Goal: Task Accomplishment & Management: Manage account settings

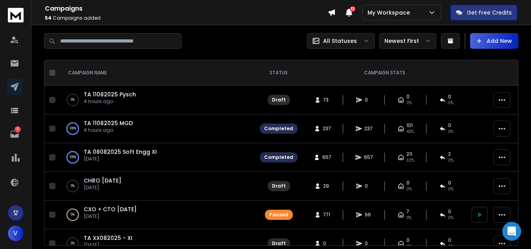
click at [110, 94] on span "TA 11082025 Pysch" at bounding box center [110, 94] width 52 height 8
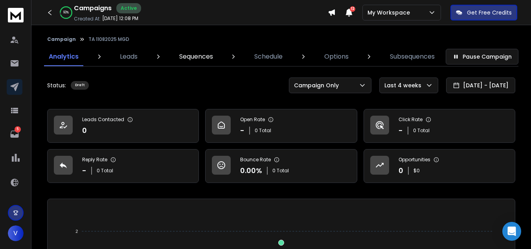
click at [215, 55] on link "Sequences" at bounding box center [195, 56] width 43 height 19
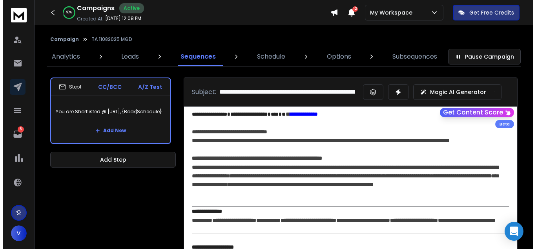
scroll to position [18, 0]
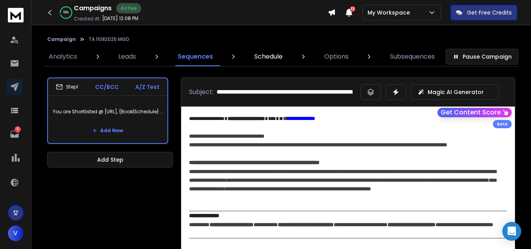
click at [266, 60] on p "Schedule" at bounding box center [268, 56] width 28 height 9
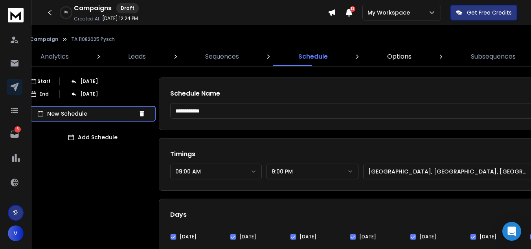
click at [390, 57] on p "Options" at bounding box center [399, 56] width 24 height 9
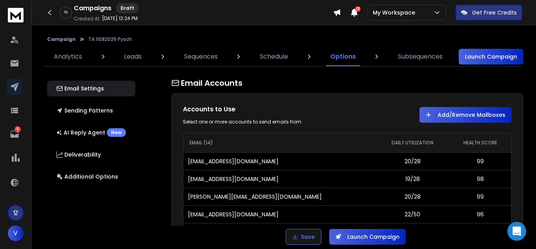
click at [496, 55] on button "Launch Campaign" at bounding box center [491, 57] width 65 height 16
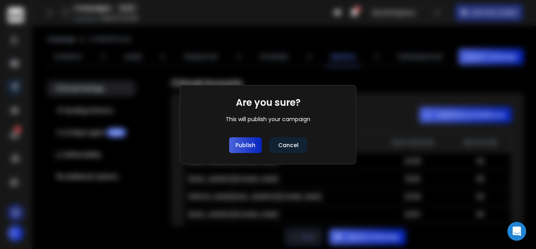
click at [289, 145] on button "Cancel" at bounding box center [289, 145] width 38 height 16
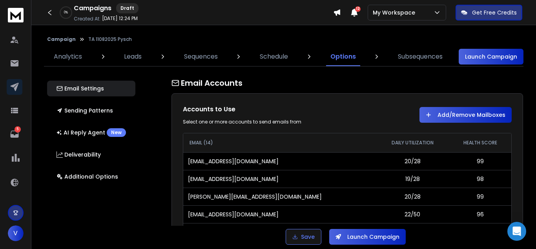
click at [446, 117] on button "Add/Remove Mailboxes" at bounding box center [466, 115] width 92 height 16
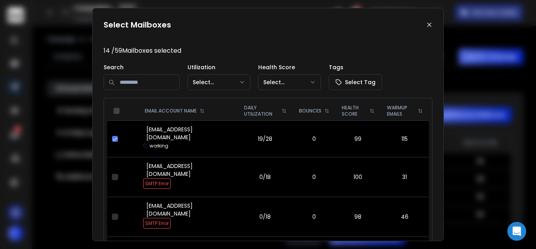
click at [171, 85] on input at bounding box center [142, 82] width 76 height 16
type input "*****"
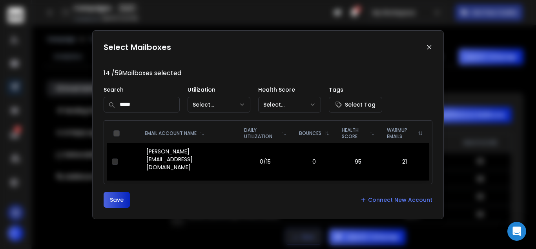
click at [429, 50] on icon at bounding box center [429, 47] width 6 height 6
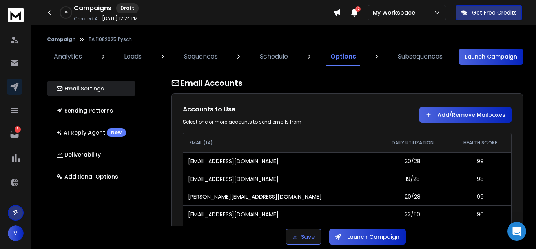
click at [375, 238] on button "Launch Campaign" at bounding box center [367, 237] width 77 height 16
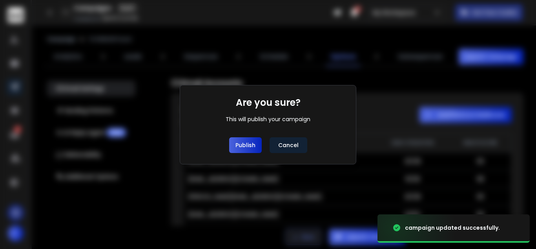
click at [245, 145] on button "Publish" at bounding box center [245, 145] width 33 height 16
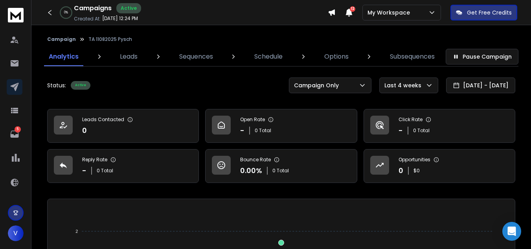
click at [55, 41] on button "Campaign" at bounding box center [61, 39] width 29 height 6
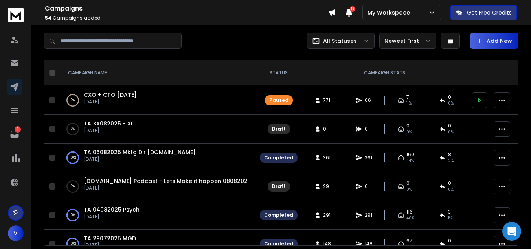
scroll to position [118, 0]
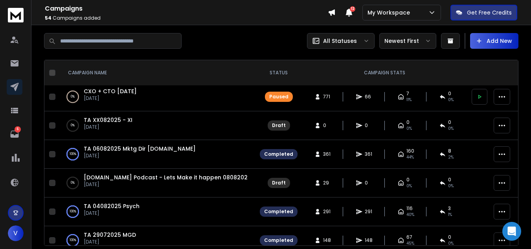
click at [166, 175] on span "[DOMAIN_NAME] Podcast - Lets Make it happen 08082025" at bounding box center [167, 177] width 167 height 8
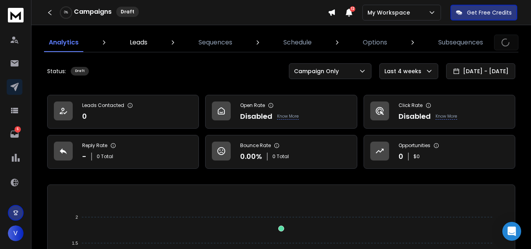
click at [141, 45] on p "Leads" at bounding box center [139, 42] width 18 height 9
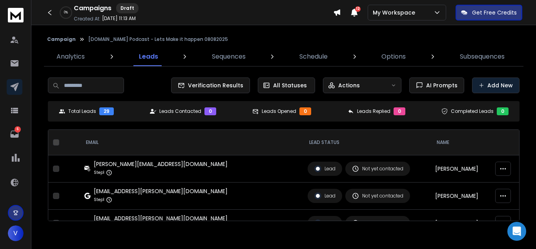
click at [498, 86] on button "Add New" at bounding box center [496, 85] width 48 height 16
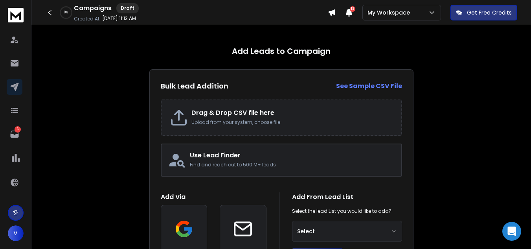
click at [229, 112] on h2 "Drag & Drop CSV file here" at bounding box center [292, 112] width 202 height 9
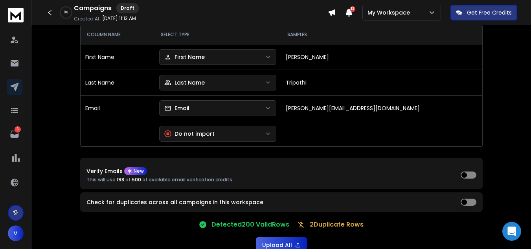
scroll to position [141, 0]
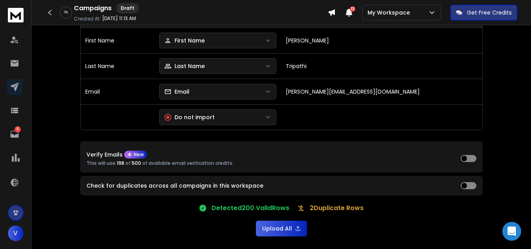
click at [276, 229] on button "Upload All" at bounding box center [281, 228] width 51 height 16
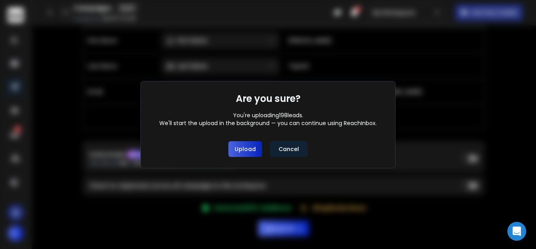
click at [247, 152] on button "Upload" at bounding box center [246, 149] width 34 height 16
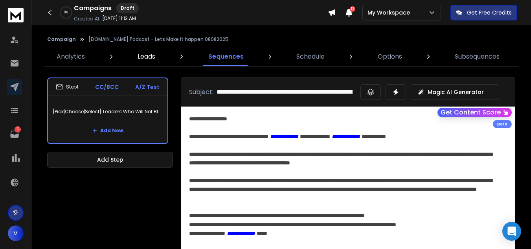
click at [146, 57] on p "Leads" at bounding box center [146, 56] width 18 height 9
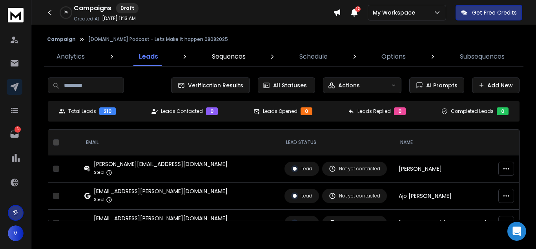
click at [227, 53] on p "Sequences" at bounding box center [229, 56] width 34 height 9
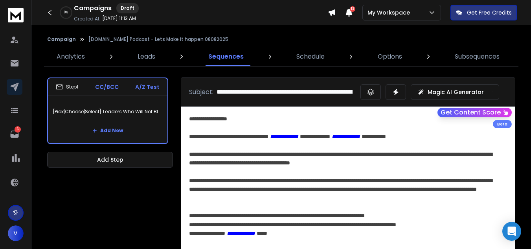
click at [298, 134] on em "**********" at bounding box center [284, 136] width 28 height 5
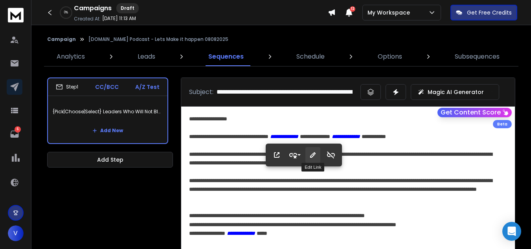
click at [314, 156] on icon "button" at bounding box center [312, 154] width 9 height 9
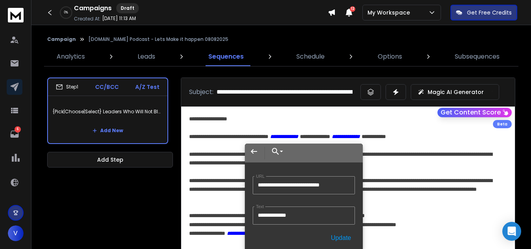
click at [398, 163] on div "**********" at bounding box center [345, 159] width 312 height 18
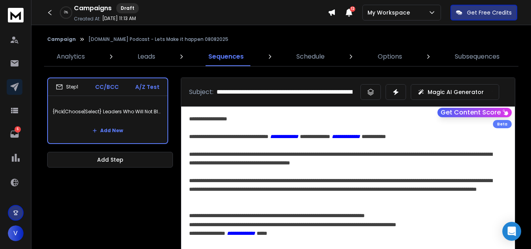
click at [360, 137] on em "**********" at bounding box center [345, 136] width 28 height 5
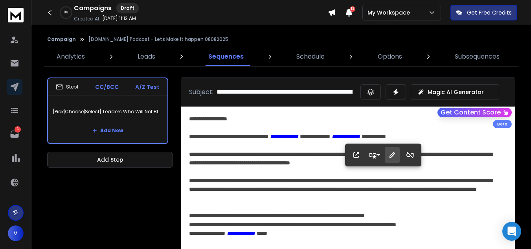
type input "**********"
click at [390, 156] on icon "button" at bounding box center [391, 154] width 9 height 9
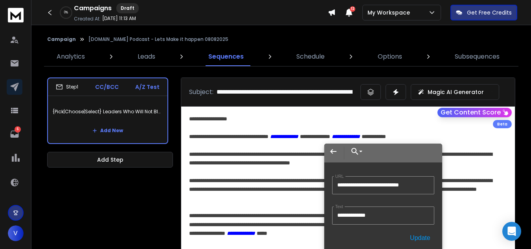
click at [251, 190] on div "**********" at bounding box center [345, 189] width 312 height 26
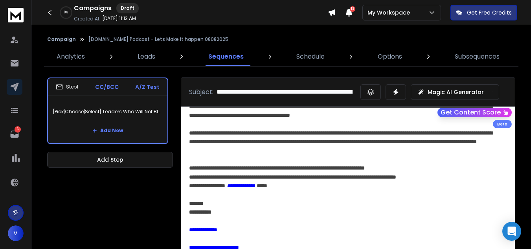
scroll to position [49, 0]
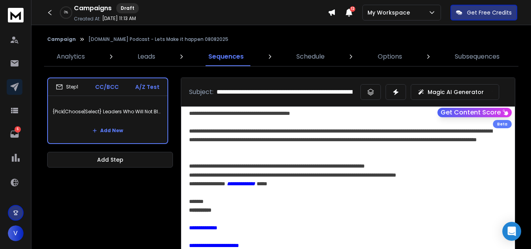
click at [255, 183] on em "**********" at bounding box center [241, 183] width 28 height 5
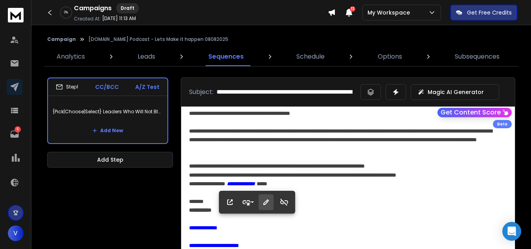
click at [265, 201] on icon "button" at bounding box center [265, 201] width 5 height 5
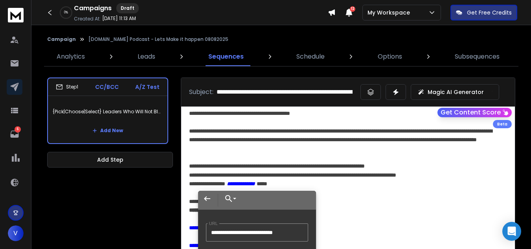
click at [359, 189] on div at bounding box center [348, 192] width 318 height 9
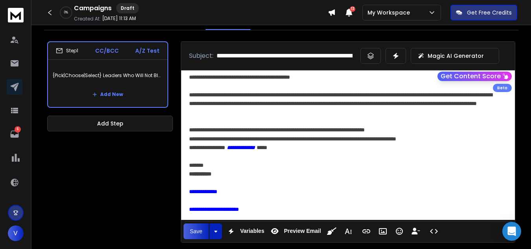
scroll to position [38, 0]
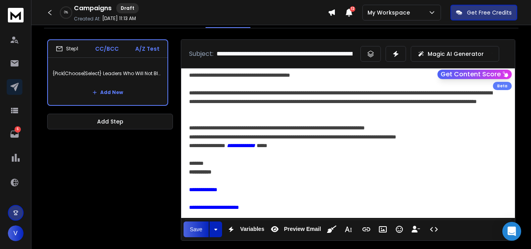
click at [204, 190] on link "**********" at bounding box center [203, 189] width 28 height 5
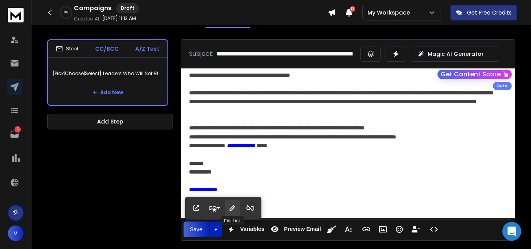
type input "**********"
click at [231, 209] on icon "button" at bounding box center [231, 207] width 5 height 5
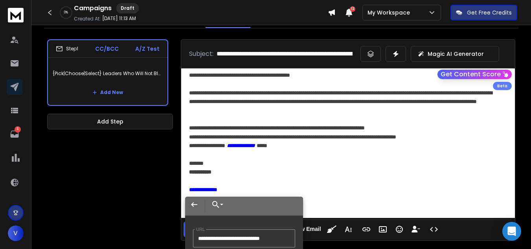
click at [274, 163] on div "**********" at bounding box center [345, 168] width 312 height 18
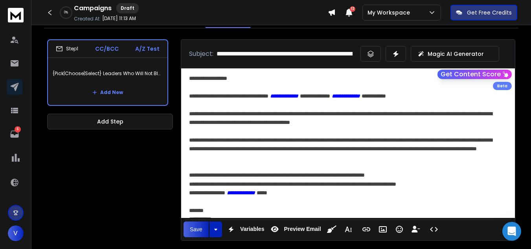
scroll to position [0, 0]
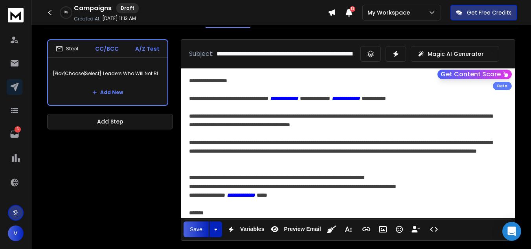
click at [310, 141] on div "**********" at bounding box center [345, 151] width 312 height 26
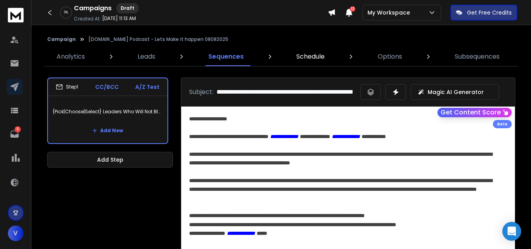
click at [311, 57] on p "Schedule" at bounding box center [310, 56] width 28 height 9
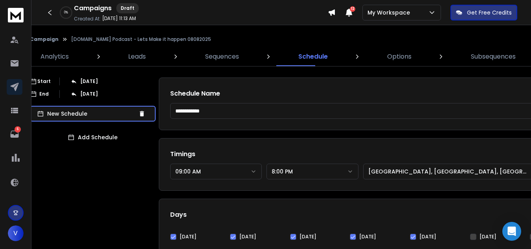
click at [98, 81] on p "Wed Aug 06 2025" at bounding box center [89, 81] width 18 height 6
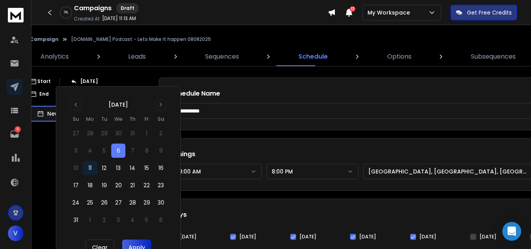
click at [89, 166] on button "11" at bounding box center [90, 168] width 14 height 14
click at [135, 244] on button "Apply" at bounding box center [136, 247] width 29 height 16
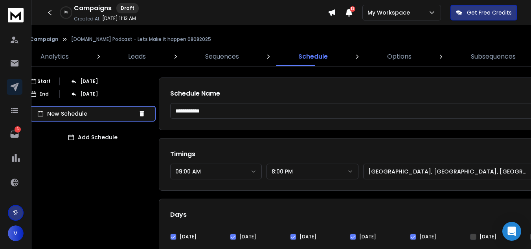
scroll to position [46, 0]
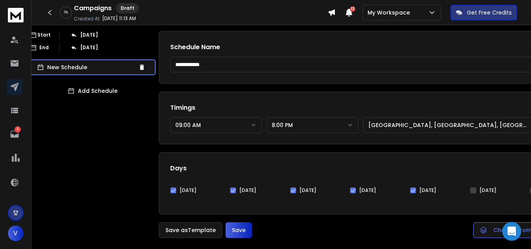
click at [250, 234] on button "Save" at bounding box center [238, 230] width 26 height 16
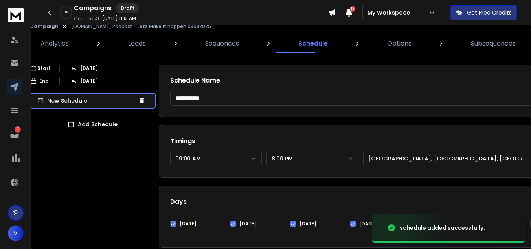
scroll to position [0, 0]
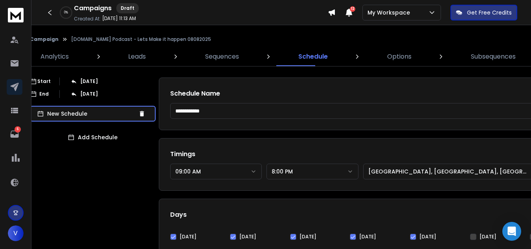
click at [59, 39] on button "Campaign" at bounding box center [44, 39] width 29 height 6
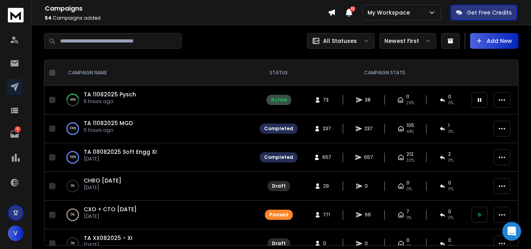
click at [107, 93] on span "TA 11082025 Pysch" at bounding box center [110, 94] width 52 height 8
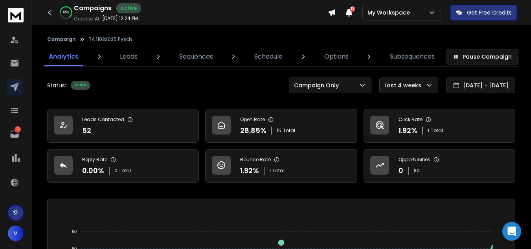
click at [58, 42] on button "Campaign" at bounding box center [61, 39] width 29 height 6
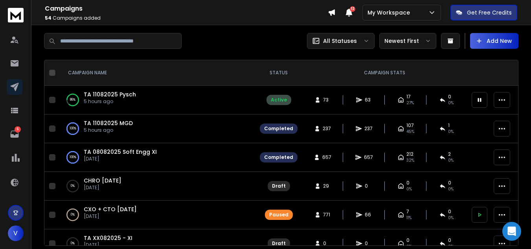
click at [119, 95] on span "TA 11082025 Pysch" at bounding box center [110, 94] width 52 height 8
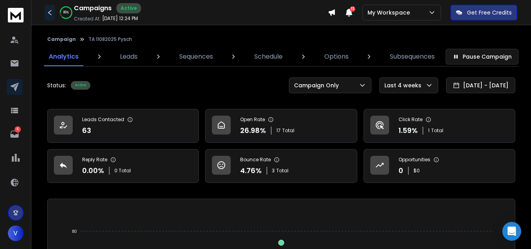
click at [45, 11] on button at bounding box center [50, 13] width 10 height 16
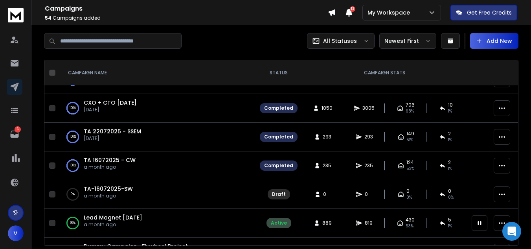
scroll to position [286, 0]
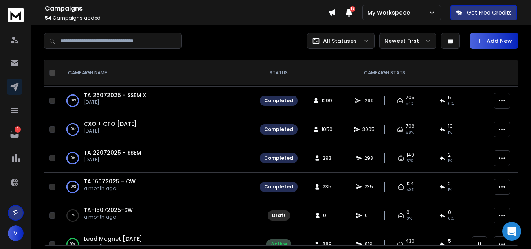
click at [118, 125] on span "CXO + CTO [DATE]" at bounding box center [110, 124] width 53 height 8
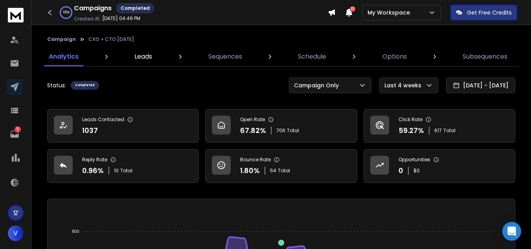
click at [144, 58] on p "Leads" at bounding box center [143, 56] width 18 height 9
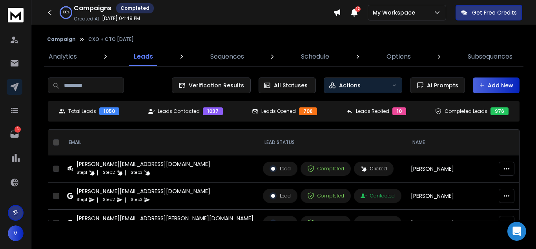
click at [379, 84] on div "Actions" at bounding box center [359, 85] width 60 height 8
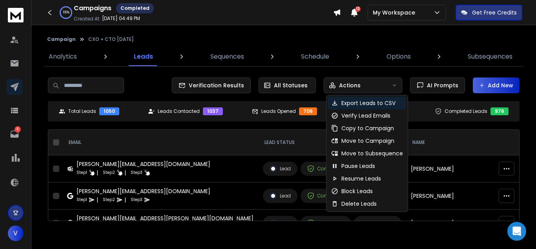
click at [368, 102] on p "Export Leads to CSV" at bounding box center [369, 103] width 54 height 8
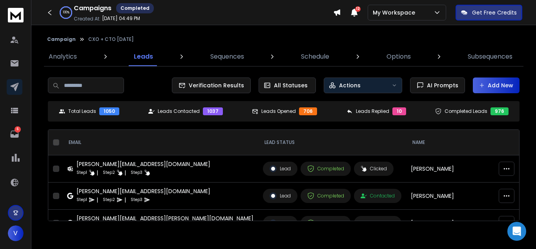
click at [389, 84] on div "Actions" at bounding box center [359, 85] width 60 height 8
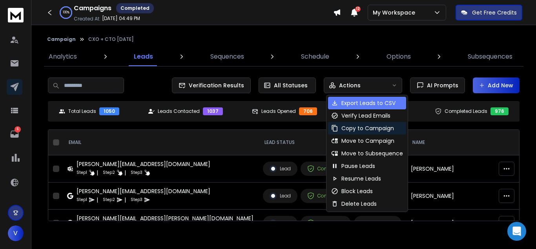
click at [379, 130] on p "Copy to Campaign" at bounding box center [368, 128] width 53 height 8
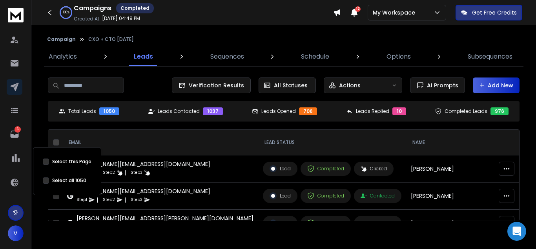
click at [53, 142] on button "Select this Page" at bounding box center [56, 142] width 6 height 6
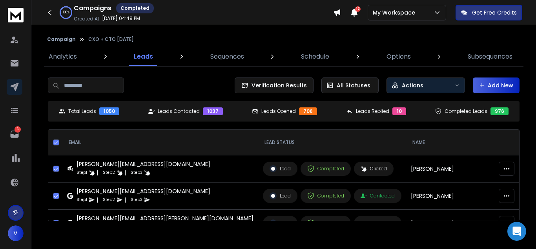
click at [437, 85] on div "Actions" at bounding box center [422, 85] width 60 height 8
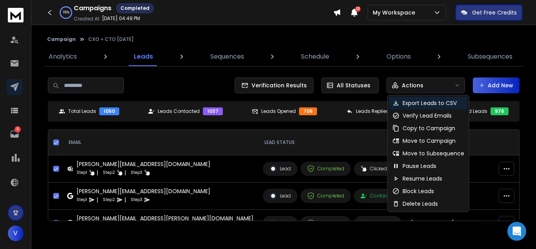
click at [434, 102] on p "Export Leads to CSV" at bounding box center [430, 103] width 54 height 8
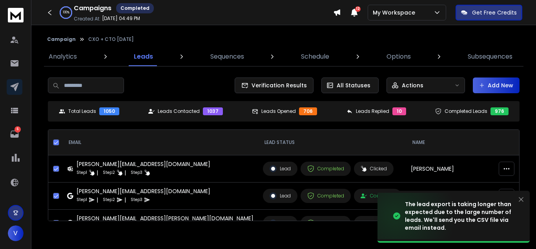
click at [522, 197] on div "The lead export is taking longer than expected due to the large number of leads…" at bounding box center [457, 215] width 146 height 50
click at [62, 42] on div "Campaign CXO + CTO 23 Jul 2025" at bounding box center [284, 39] width 480 height 13
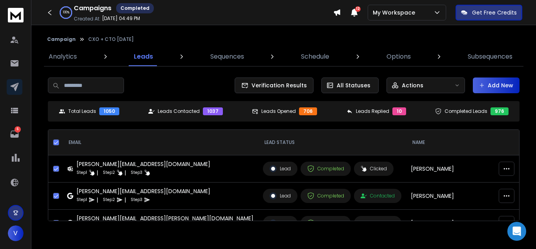
click at [67, 39] on button "Campaign" at bounding box center [61, 39] width 29 height 6
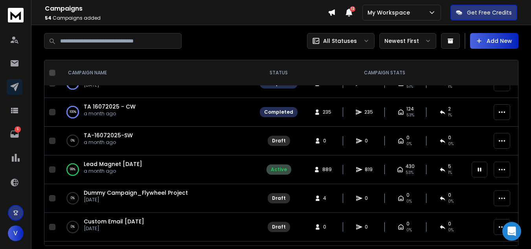
scroll to position [386, 0]
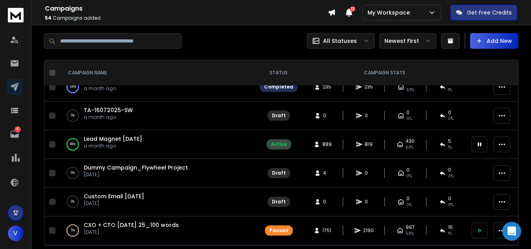
click at [498, 144] on icon "button" at bounding box center [501, 144] width 6 height 2
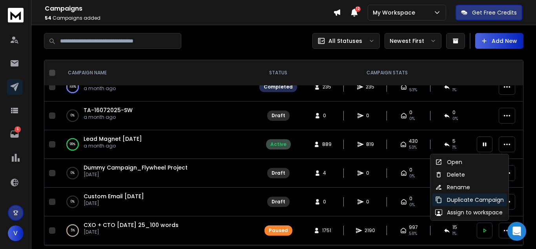
click at [466, 200] on div "Duplicate Campaign" at bounding box center [469, 200] width 69 height 8
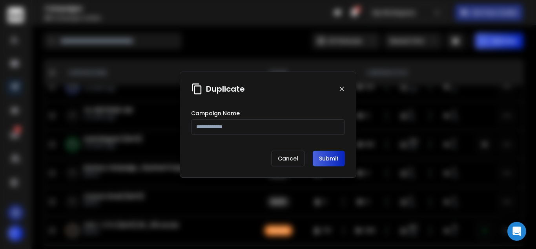
click at [276, 129] on input "text" at bounding box center [268, 127] width 154 height 16
type input "**********"
click at [331, 156] on button "Submit" at bounding box center [329, 158] width 32 height 16
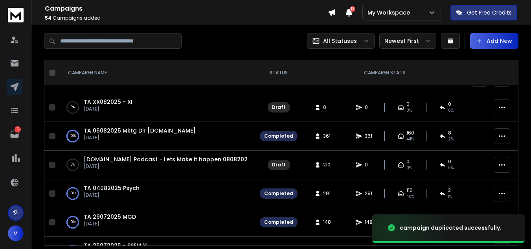
scroll to position [0, 0]
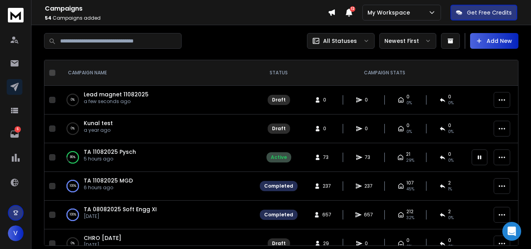
click at [107, 91] on span "Lead magnet 11082025" at bounding box center [116, 94] width 65 height 8
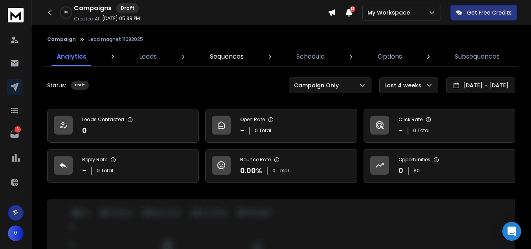
click at [220, 58] on p "Sequences" at bounding box center [227, 56] width 34 height 9
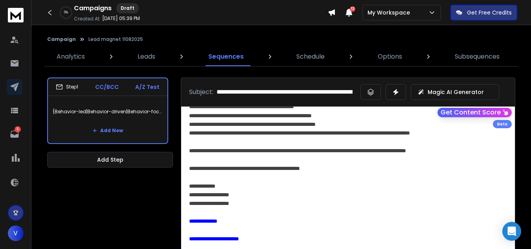
scroll to position [84, 0]
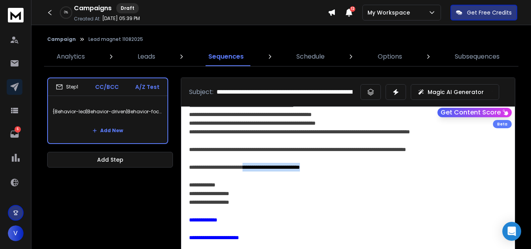
drag, startPoint x: 329, startPoint y: 167, endPoint x: 256, endPoint y: 165, distance: 73.1
click at [256, 165] on div "**********" at bounding box center [345, 167] width 312 height 9
click at [212, 221] on link "**********" at bounding box center [203, 219] width 28 height 5
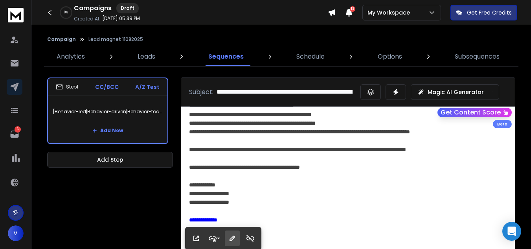
click at [230, 235] on icon "button" at bounding box center [231, 237] width 9 height 9
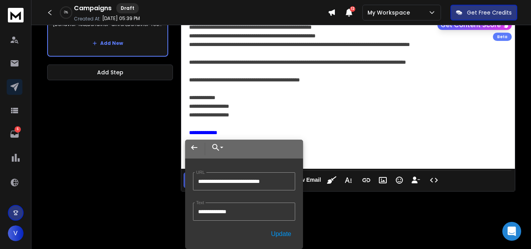
drag, startPoint x: 284, startPoint y: 182, endPoint x: 188, endPoint y: 181, distance: 95.4
click at [188, 181] on div "**********" at bounding box center [244, 193] width 118 height 109
click at [285, 234] on button "Update" at bounding box center [281, 234] width 28 height 14
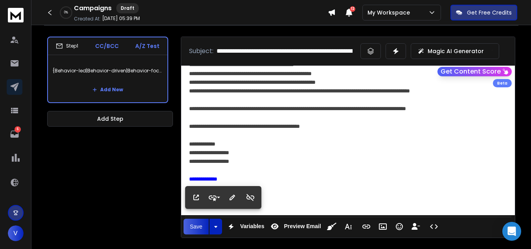
click at [479, 160] on div "**********" at bounding box center [345, 161] width 312 height 9
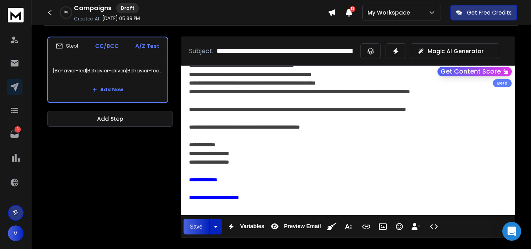
scroll to position [86, 0]
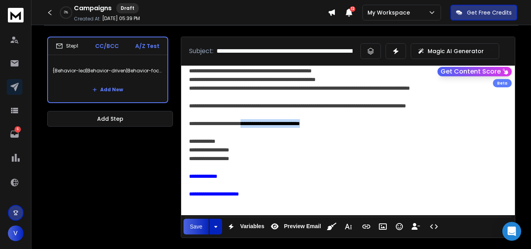
drag, startPoint x: 255, startPoint y: 123, endPoint x: 327, endPoint y: 124, distance: 71.9
click at [327, 124] on div "**********" at bounding box center [345, 123] width 312 height 9
copy div "**********"
drag, startPoint x: 262, startPoint y: 122, endPoint x: 257, endPoint y: 123, distance: 5.5
click at [257, 123] on div "**********" at bounding box center [345, 123] width 312 height 9
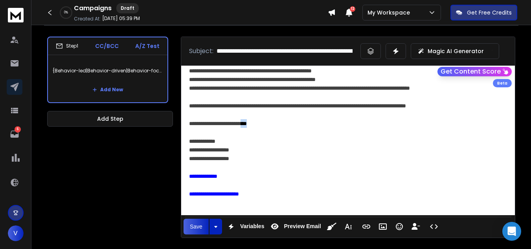
drag, startPoint x: 255, startPoint y: 123, endPoint x: 264, endPoint y: 123, distance: 9.4
click at [264, 123] on div "**********" at bounding box center [345, 123] width 312 height 9
drag, startPoint x: 293, startPoint y: 123, endPoint x: 254, endPoint y: 124, distance: 38.1
click at [254, 124] on div "**********" at bounding box center [345, 123] width 312 height 9
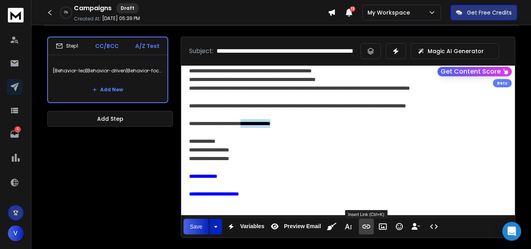
type input "**********"
click at [367, 225] on icon "button" at bounding box center [365, 225] width 9 height 9
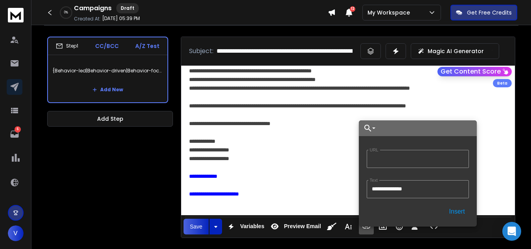
type input "**********"
click at [461, 210] on button "Insert" at bounding box center [457, 211] width 24 height 14
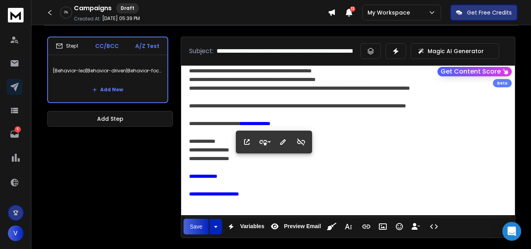
click at [359, 114] on div at bounding box center [348, 114] width 318 height 9
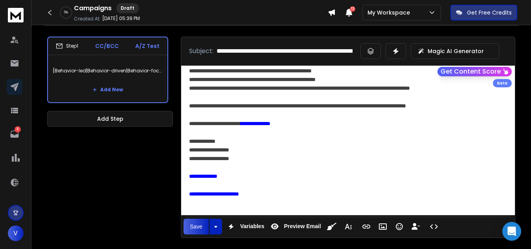
click at [384, 135] on div at bounding box center [348, 132] width 318 height 9
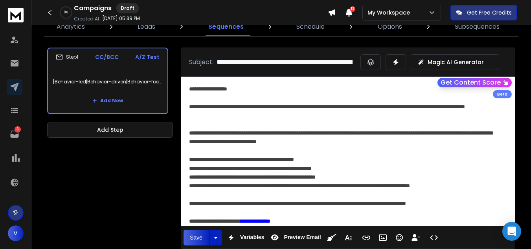
scroll to position [0, 0]
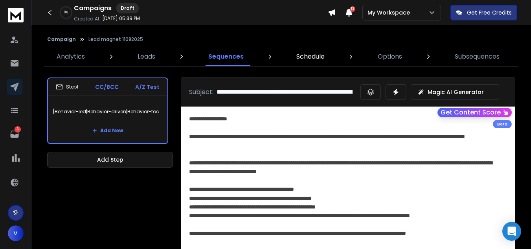
click at [313, 58] on p "Schedule" at bounding box center [310, 56] width 28 height 9
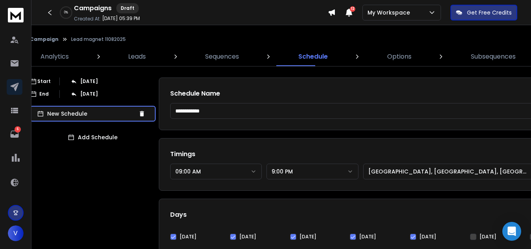
click at [98, 82] on p "Tue Jul 08 2025" at bounding box center [89, 81] width 18 height 6
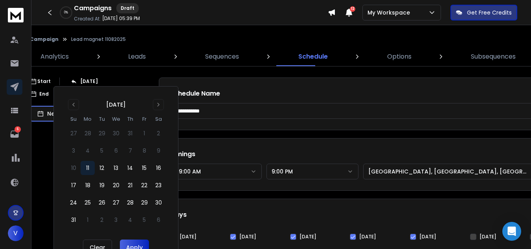
click at [90, 166] on button "11" at bounding box center [88, 168] width 14 height 14
click at [132, 245] on button "Apply" at bounding box center [134, 247] width 29 height 16
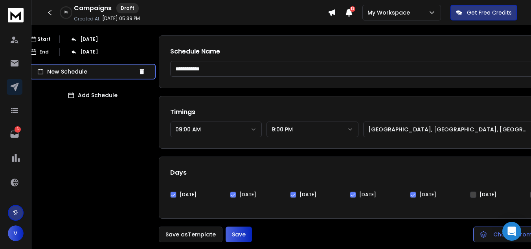
scroll to position [46, 0]
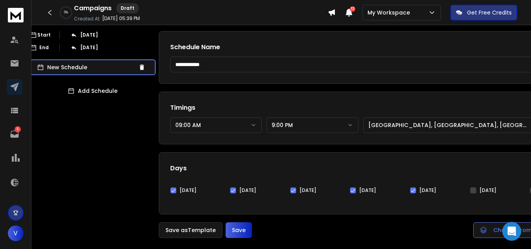
click at [252, 228] on button "Save" at bounding box center [238, 230] width 26 height 16
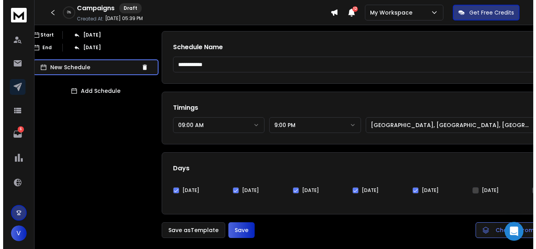
scroll to position [0, 0]
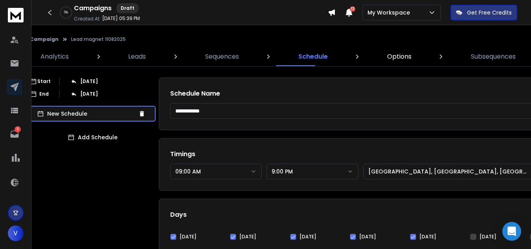
click at [394, 54] on p "Options" at bounding box center [399, 56] width 24 height 9
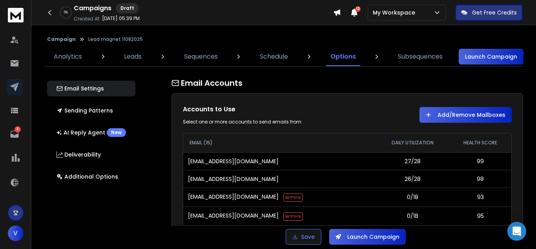
click at [475, 112] on button "Add/Remove Mailboxes" at bounding box center [466, 115] width 92 height 16
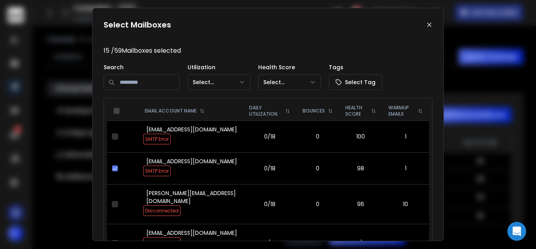
click at [172, 82] on input at bounding box center [142, 82] width 76 height 16
type input "*****"
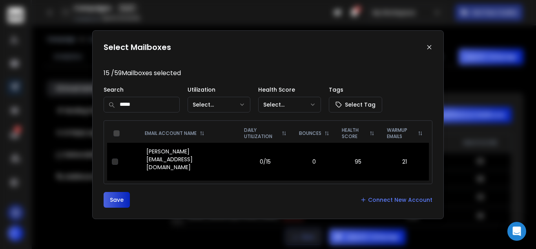
drag, startPoint x: 159, startPoint y: 113, endPoint x: 98, endPoint y: 110, distance: 61.3
click at [98, 110] on div "Select Mailboxes 15 / 59 Mailboxes selected Search ***** Utilization Select... …" at bounding box center [268, 124] width 352 height 188
click at [340, 53] on div "Select Mailboxes" at bounding box center [268, 47] width 329 height 11
click at [431, 50] on icon at bounding box center [429, 47] width 6 height 6
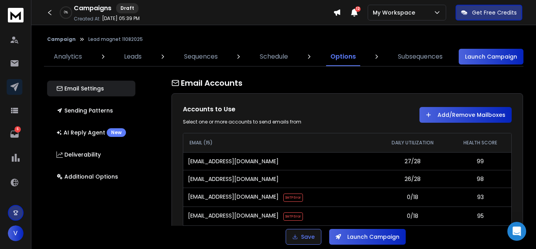
click at [457, 114] on button "Add/Remove Mailboxes" at bounding box center [466, 115] width 92 height 16
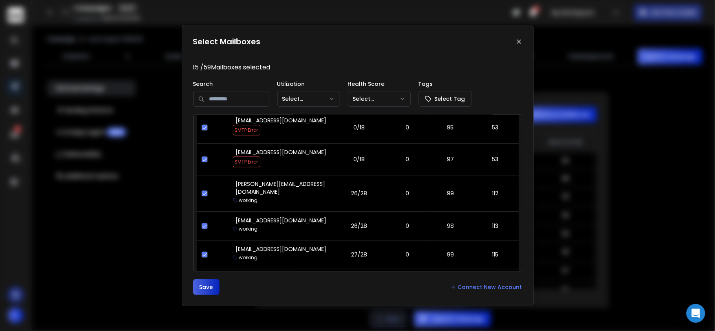
scroll to position [1584, 0]
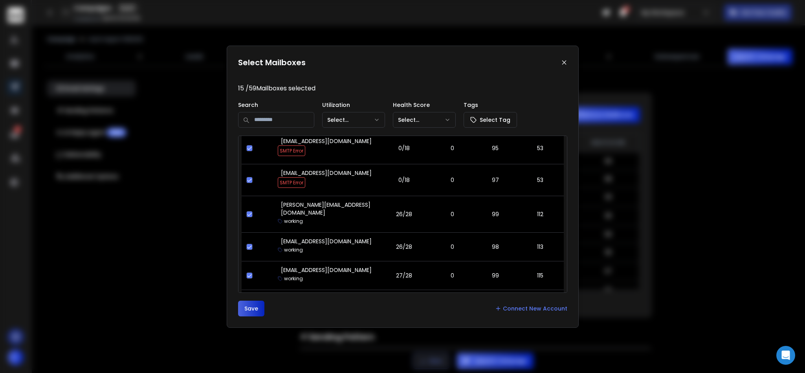
drag, startPoint x: 521, startPoint y: 1, endPoint x: 592, endPoint y: 165, distance: 178.9
click at [536, 165] on div "Select Mailboxes 15 / 59 Mailboxes selected Search Utilization Select... Health…" at bounding box center [402, 187] width 805 height 298
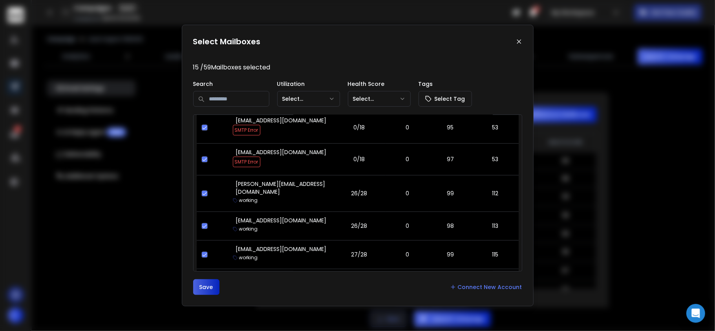
scroll to position [1584, 0]
drag, startPoint x: 715, startPoint y: 0, endPoint x: 362, endPoint y: 307, distance: 468.2
click at [362, 248] on div "Select Mailboxes 15 / 59 Mailboxes selected Search Utilization Select... Health…" at bounding box center [357, 166] width 715 height 298
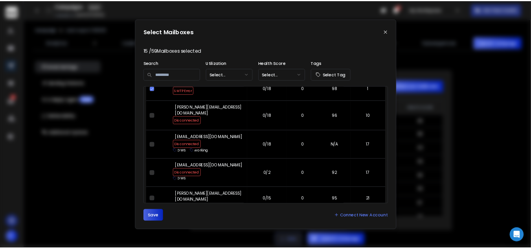
scroll to position [0, 0]
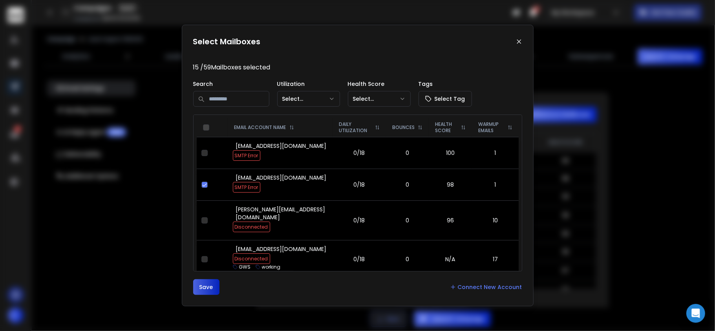
click at [519, 43] on icon at bounding box center [519, 41] width 6 height 6
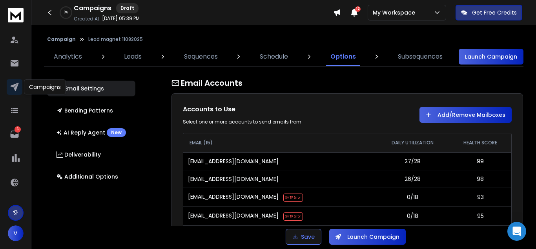
click at [11, 86] on icon at bounding box center [14, 86] width 8 height 8
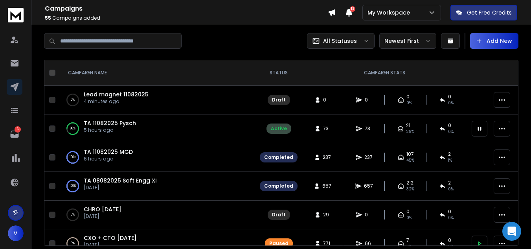
click at [120, 123] on span "TA 11082025 Pysch" at bounding box center [110, 123] width 52 height 8
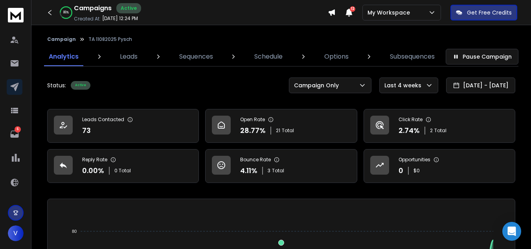
click at [51, 38] on button "Campaign" at bounding box center [61, 39] width 29 height 6
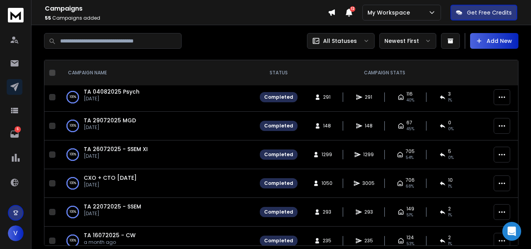
scroll to position [264, 0]
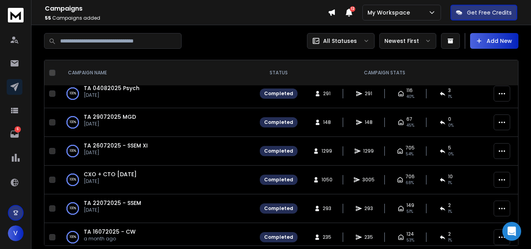
click at [121, 174] on span "CXO + CTO [DATE]" at bounding box center [110, 174] width 53 height 8
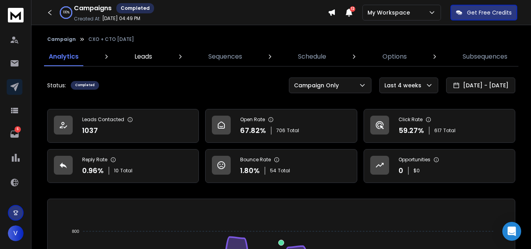
click at [143, 58] on p "Leads" at bounding box center [143, 56] width 18 height 9
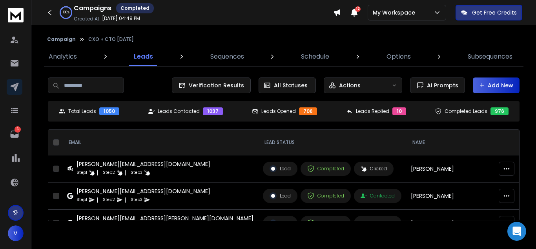
click at [64, 40] on button "Campaign" at bounding box center [61, 39] width 29 height 6
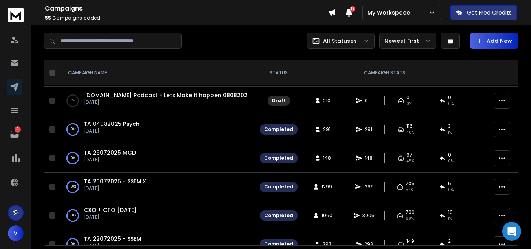
scroll to position [254, 0]
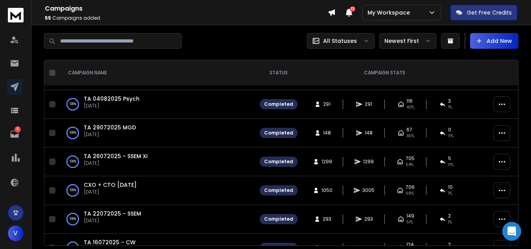
click at [113, 183] on span "CXO + CTO [DATE]" at bounding box center [110, 185] width 53 height 8
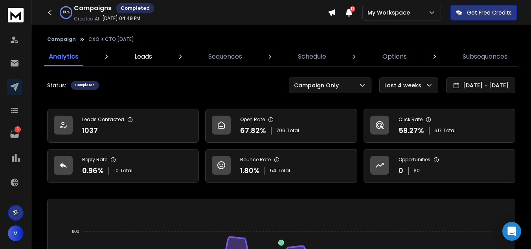
click at [141, 60] on p "Leads" at bounding box center [143, 56] width 18 height 9
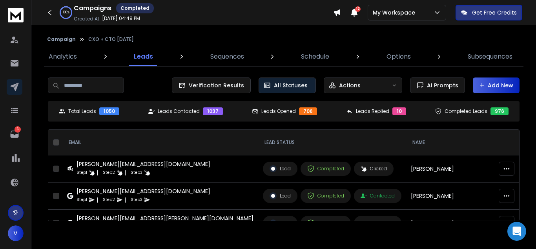
click at [299, 86] on p "All Statuses" at bounding box center [291, 85] width 34 height 8
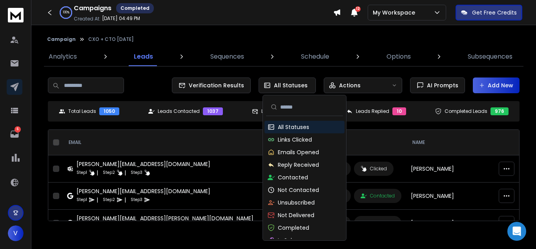
click at [235, 123] on div "Verification Results All Statuses Actions AI Prompts Add New Total Leads 1050 L…" at bounding box center [284, 144] width 472 height 135
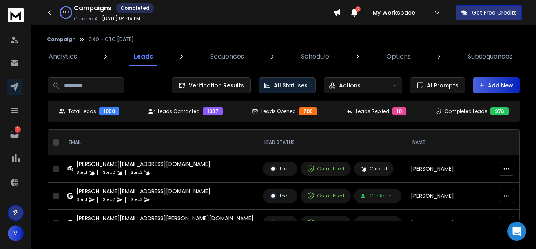
click at [304, 88] on p "All Statuses" at bounding box center [291, 85] width 34 height 8
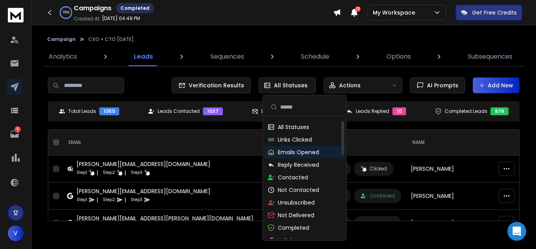
click at [302, 149] on p "Emails Opened" at bounding box center [298, 152] width 41 height 8
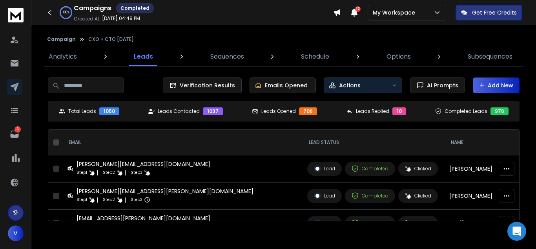
click at [395, 88] on button "Actions" at bounding box center [363, 85] width 79 height 16
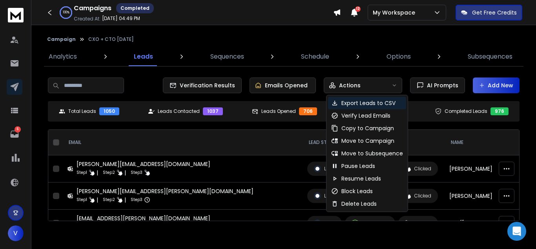
click at [370, 105] on p "Export Leads to CSV" at bounding box center [369, 103] width 54 height 8
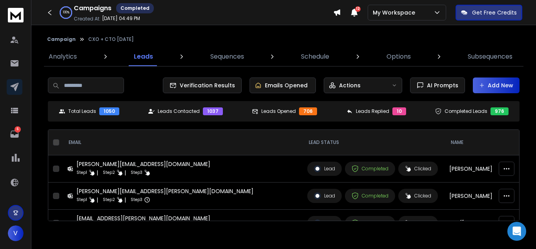
click at [63, 39] on button "Campaign" at bounding box center [61, 39] width 29 height 6
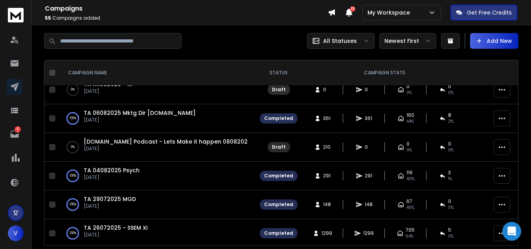
scroll to position [193, 0]
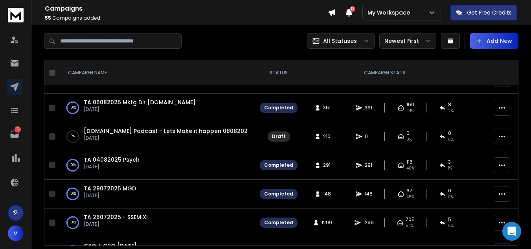
click at [156, 132] on span "VM.TV Podcast - Lets Make it happen 08082025" at bounding box center [167, 131] width 167 height 8
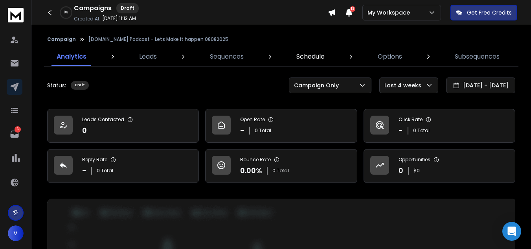
click at [320, 55] on p "Schedule" at bounding box center [310, 56] width 28 height 9
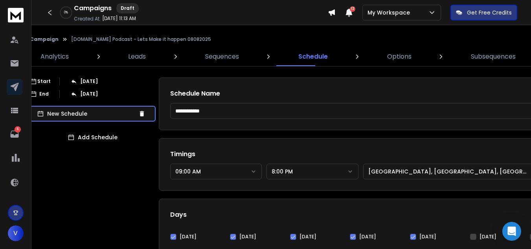
click at [98, 81] on p "Mon Aug 11 2025" at bounding box center [89, 81] width 18 height 6
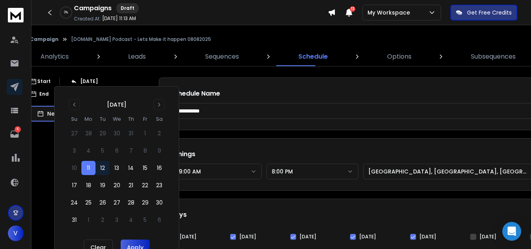
click at [101, 168] on button "12" at bounding box center [102, 168] width 14 height 14
click at [132, 242] on button "Apply" at bounding box center [135, 247] width 29 height 16
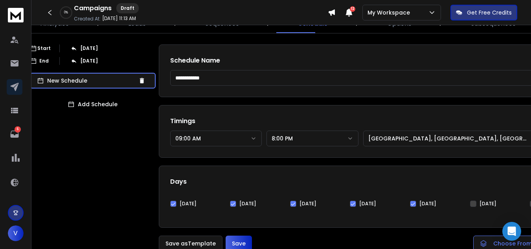
scroll to position [46, 0]
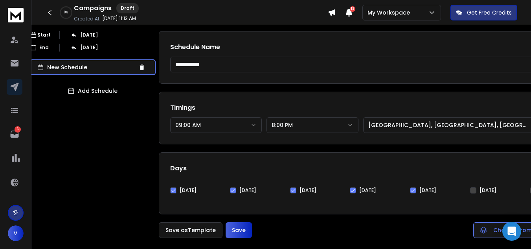
click at [252, 227] on button "Save" at bounding box center [238, 230] width 26 height 16
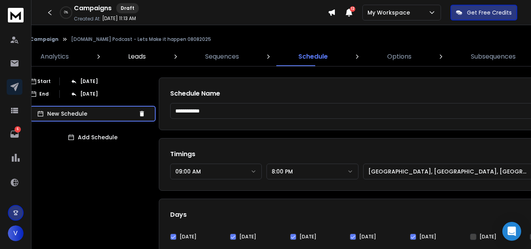
click at [150, 55] on link "Leads" at bounding box center [136, 56] width 27 height 19
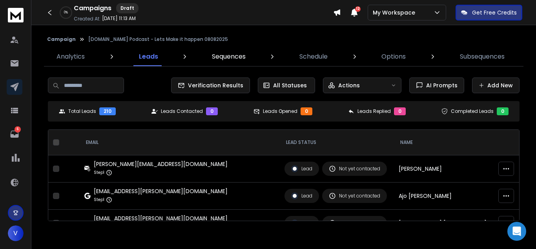
click at [232, 57] on p "Sequences" at bounding box center [229, 56] width 34 height 9
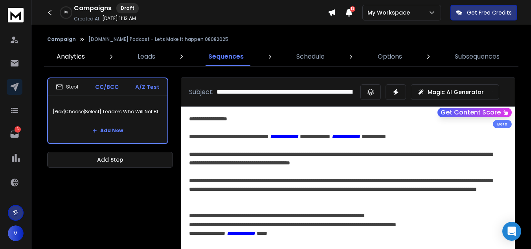
click at [75, 55] on p "Analytics" at bounding box center [71, 56] width 28 height 9
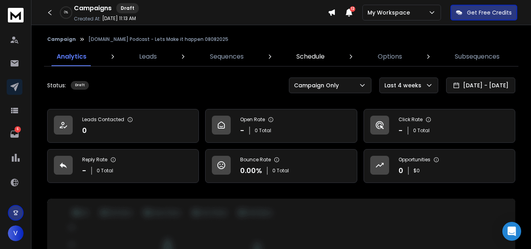
click at [302, 56] on p "Schedule" at bounding box center [310, 56] width 28 height 9
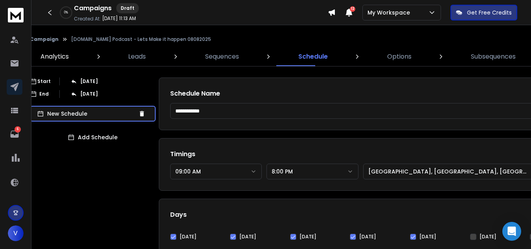
click at [69, 57] on p "Analytics" at bounding box center [54, 56] width 28 height 9
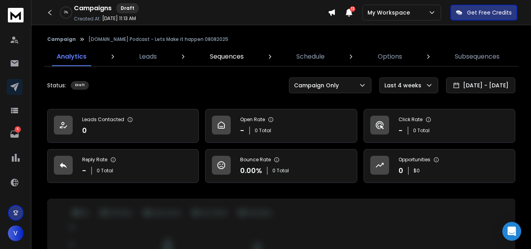
click at [223, 59] on p "Sequences" at bounding box center [227, 56] width 34 height 9
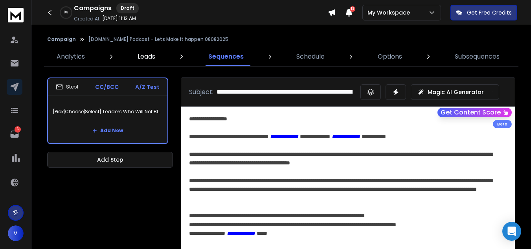
click at [150, 55] on p "Leads" at bounding box center [146, 56] width 18 height 9
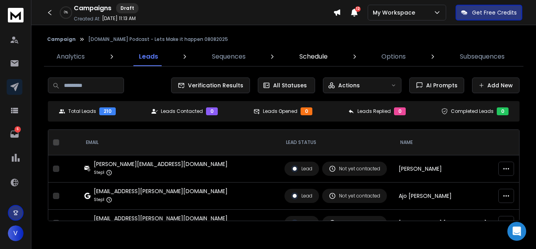
click at [316, 59] on p "Schedule" at bounding box center [314, 56] width 28 height 9
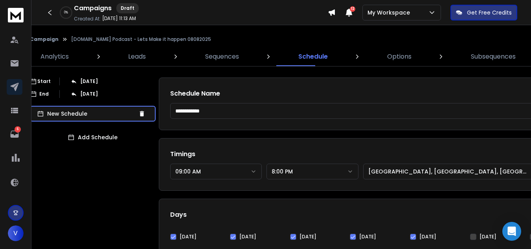
click at [59, 39] on button "Campaign" at bounding box center [44, 39] width 29 height 6
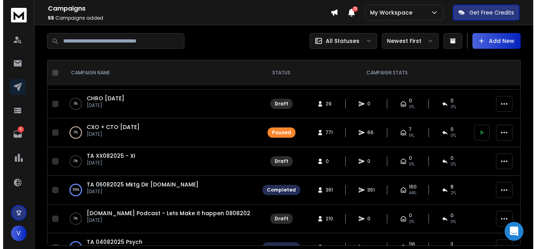
scroll to position [143, 0]
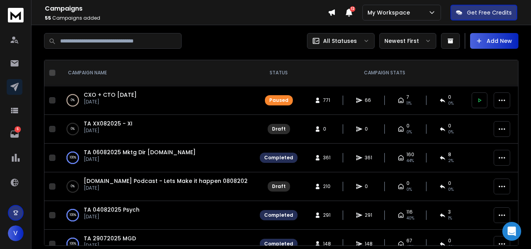
click at [498, 184] on icon "button" at bounding box center [502, 186] width 8 height 8
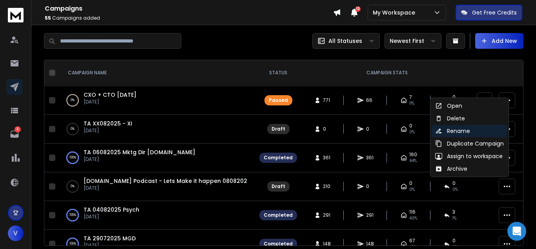
click at [462, 132] on div "Rename" at bounding box center [452, 131] width 35 height 8
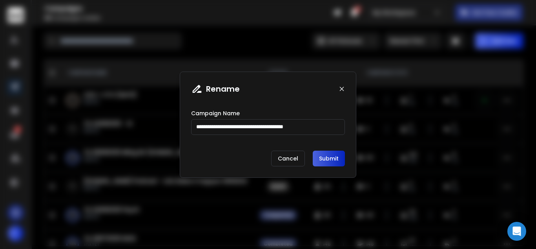
click at [305, 125] on input "**********" at bounding box center [268, 127] width 154 height 16
type input "**********"
click at [330, 162] on button "Submit" at bounding box center [329, 158] width 32 height 16
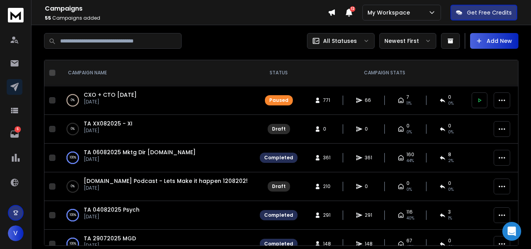
click at [167, 184] on span "VM.TV Podcast - Lets Make it happen 12082025" at bounding box center [167, 181] width 166 height 8
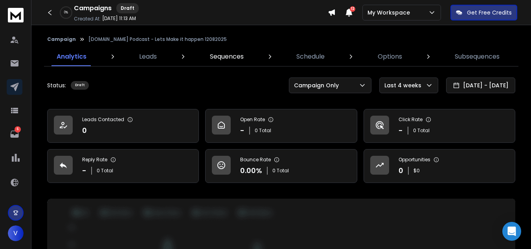
click at [236, 57] on p "Sequences" at bounding box center [227, 56] width 34 height 9
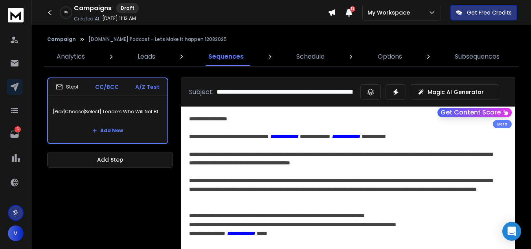
click at [298, 135] on em "**********" at bounding box center [284, 136] width 28 height 5
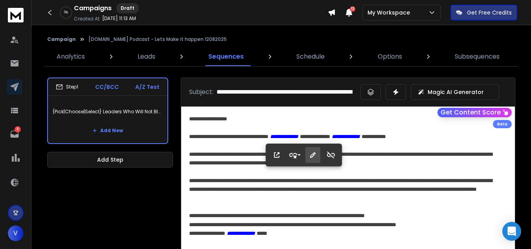
click at [313, 156] on icon "button" at bounding box center [312, 154] width 5 height 5
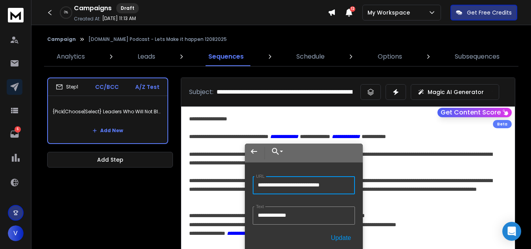
drag, startPoint x: 337, startPoint y: 185, endPoint x: 254, endPoint y: 183, distance: 82.9
click at [254, 183] on input "**********" at bounding box center [303, 185] width 102 height 18
click at [139, 220] on div "Step 1 CC/BCC A/Z Test {Pick|Choose|Select} Leaders Who Will Not Blame or Be Bl…" at bounding box center [110, 177] width 126 height 201
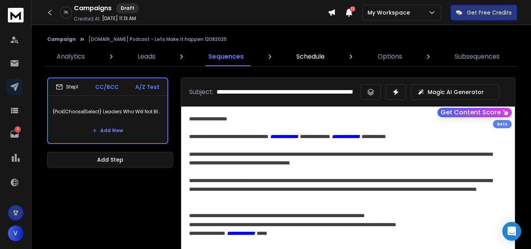
click at [315, 56] on p "Schedule" at bounding box center [310, 56] width 28 height 9
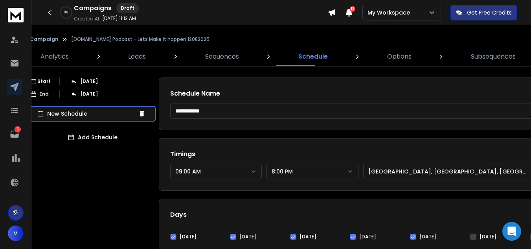
click at [98, 81] on p "Tue Aug 12 2025" at bounding box center [89, 81] width 18 height 6
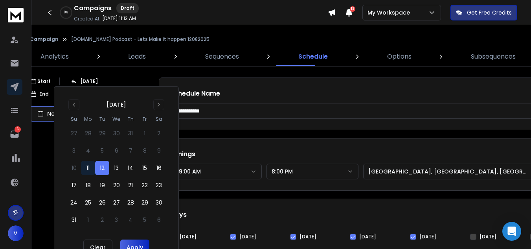
click at [88, 166] on button "11" at bounding box center [88, 168] width 14 height 14
click at [132, 243] on button "Apply" at bounding box center [134, 247] width 29 height 16
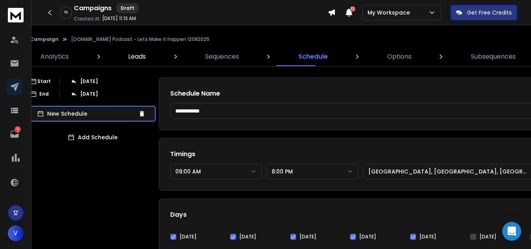
click at [146, 58] on p "Leads" at bounding box center [137, 56] width 18 height 9
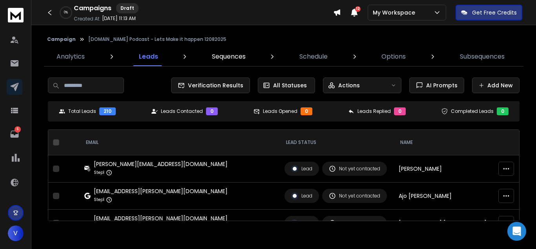
click at [229, 55] on p "Sequences" at bounding box center [229, 56] width 34 height 9
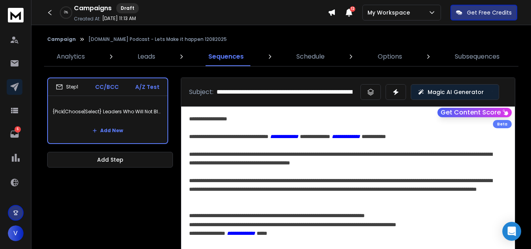
click at [487, 93] on div "Magic AI Generator" at bounding box center [454, 92] width 75 height 8
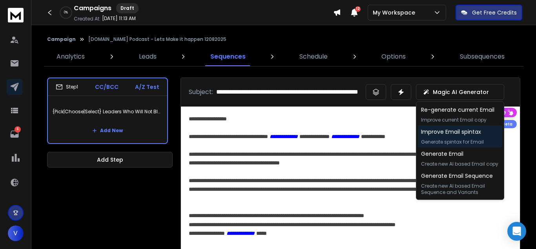
click at [455, 139] on p "Generate spintax for Email" at bounding box center [452, 142] width 63 height 6
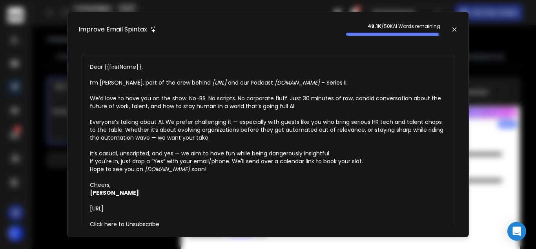
scroll to position [98, 0]
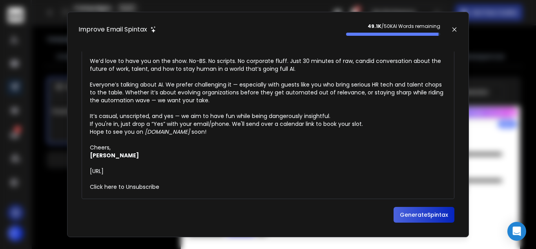
click at [409, 215] on button "Generate Spintax" at bounding box center [424, 215] width 61 height 16
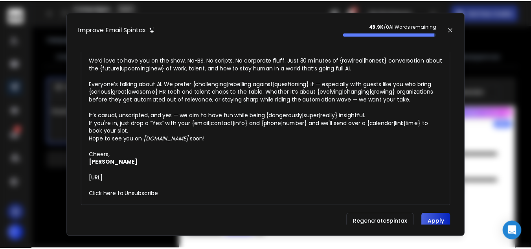
scroll to position [106, 0]
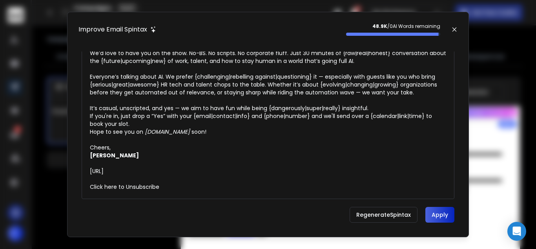
click at [440, 214] on button "Apply" at bounding box center [440, 215] width 29 height 16
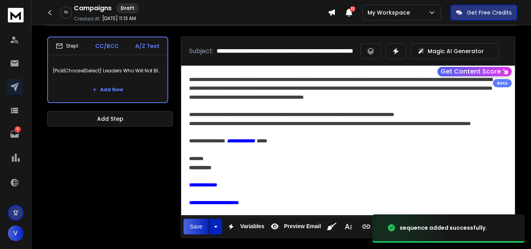
scroll to position [0, 0]
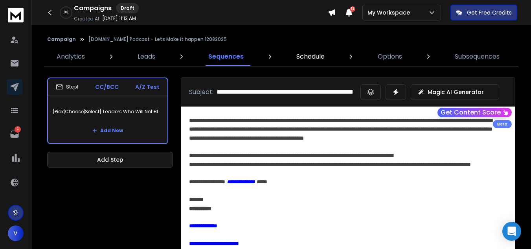
click at [312, 57] on p "Schedule" at bounding box center [310, 56] width 28 height 9
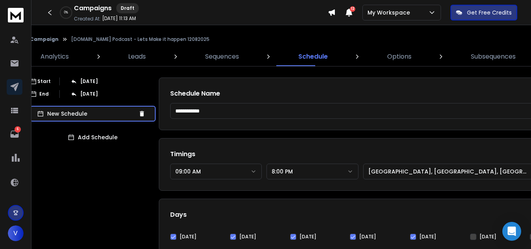
click at [59, 38] on button "Campaign" at bounding box center [44, 39] width 29 height 6
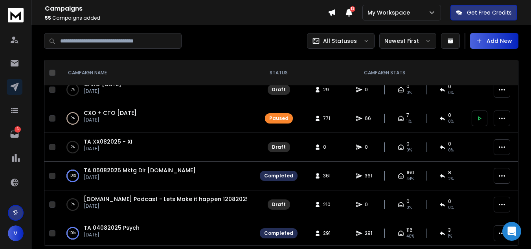
scroll to position [150, 0]
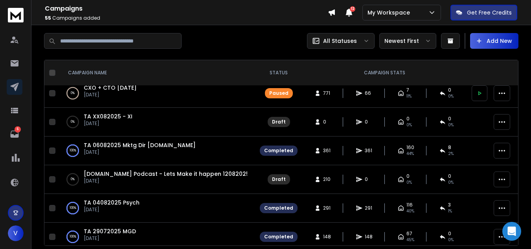
click at [498, 177] on icon "button" at bounding box center [502, 179] width 8 height 8
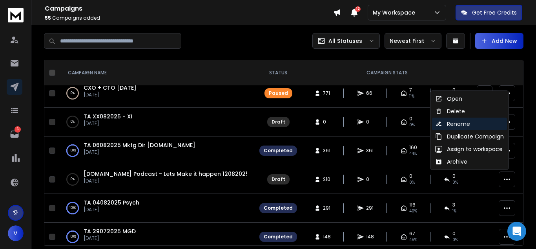
click at [453, 124] on div "Rename" at bounding box center [452, 124] width 35 height 8
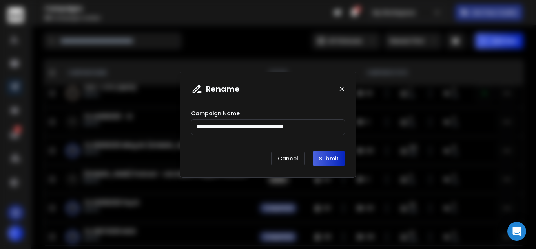
click at [303, 127] on input "**********" at bounding box center [268, 127] width 154 height 16
type input "**********"
click at [329, 165] on button "Submit" at bounding box center [329, 158] width 32 height 16
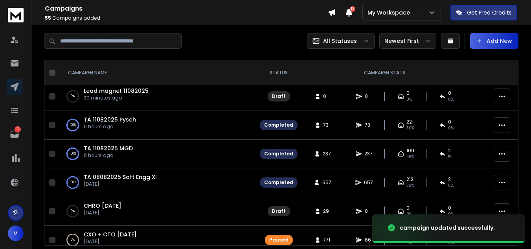
scroll to position [0, 0]
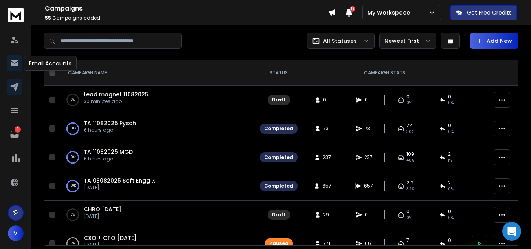
click at [16, 63] on icon at bounding box center [15, 63] width 8 height 6
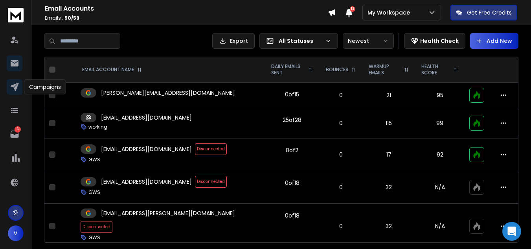
click at [16, 90] on icon at bounding box center [14, 86] width 9 height 9
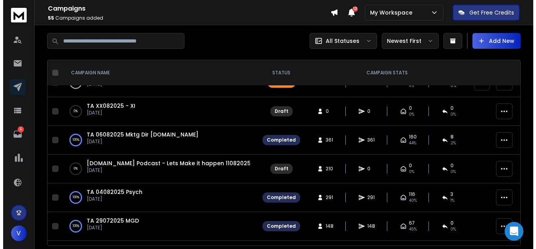
scroll to position [164, 0]
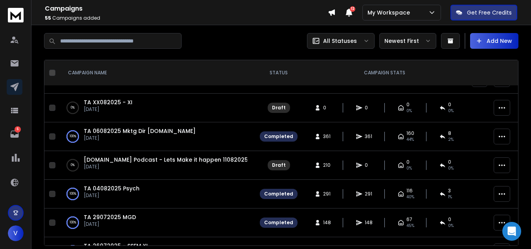
click at [182, 161] on span "[DOMAIN_NAME] Podcast - Lets Make it happen 11082025" at bounding box center [166, 160] width 164 height 8
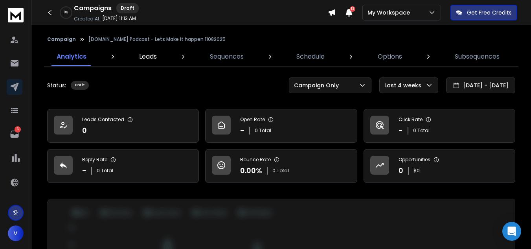
click at [149, 61] on link "Leads" at bounding box center [147, 56] width 27 height 19
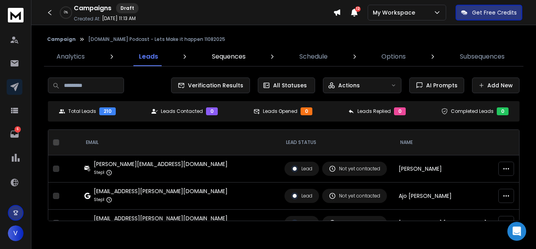
click at [227, 57] on p "Sequences" at bounding box center [229, 56] width 34 height 9
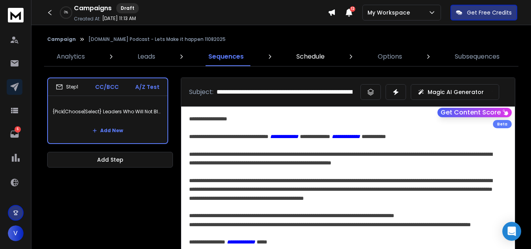
click at [314, 59] on p "Schedule" at bounding box center [310, 56] width 28 height 9
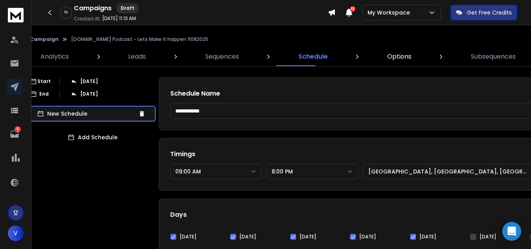
click at [397, 56] on p "Options" at bounding box center [399, 56] width 24 height 9
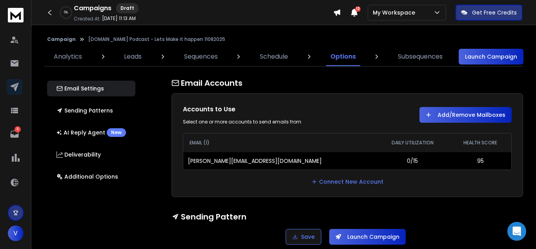
click at [482, 113] on button "Add/Remove Mailboxes" at bounding box center [466, 115] width 92 height 16
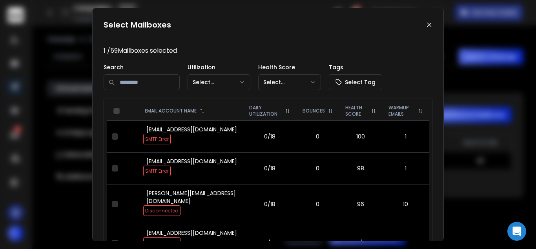
click at [151, 85] on input at bounding box center [142, 82] width 76 height 16
type input "*****"
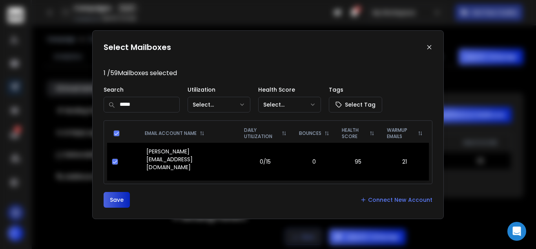
click at [430, 50] on icon at bounding box center [429, 47] width 6 height 6
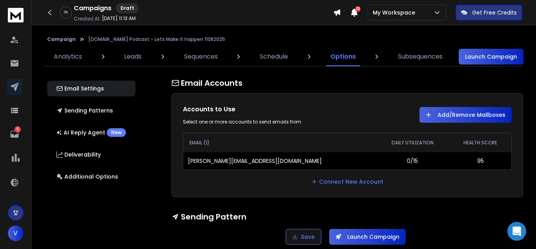
click at [384, 237] on button "Launch Campaign" at bounding box center [367, 237] width 77 height 16
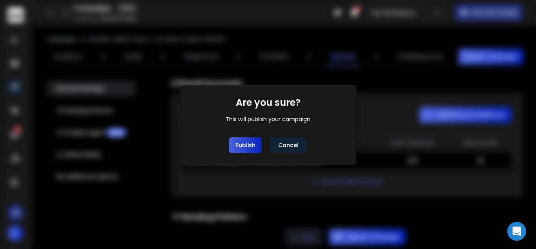
click at [242, 145] on button "Publish" at bounding box center [245, 145] width 33 height 16
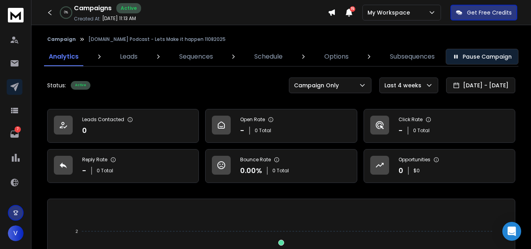
click at [481, 57] on button "Pause Campaign" at bounding box center [481, 57] width 73 height 16
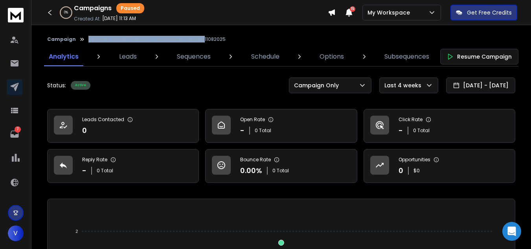
drag, startPoint x: 200, startPoint y: 40, endPoint x: 87, endPoint y: 42, distance: 112.7
click at [87, 42] on div "Campaign VM.TV Podcast - Lets Make it happen 11082025" at bounding box center [281, 39] width 474 height 13
copy p "VM.TV Podcast - Lets Make it happen 11082025"
click at [132, 80] on div "Status: Active Resume Campaign Campaign Only Last 4 weeks 14 Jul 2025 - 11 Aug …" at bounding box center [281, 85] width 468 height 16
click at [61, 39] on button "Campaign" at bounding box center [61, 39] width 29 height 6
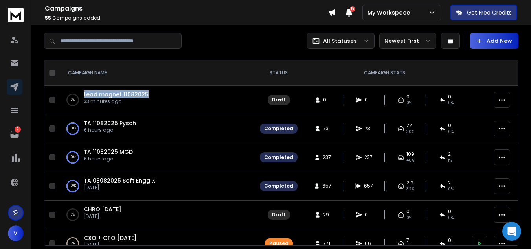
drag, startPoint x: 157, startPoint y: 95, endPoint x: 84, endPoint y: 94, distance: 73.1
click at [84, 94] on div "0 % Lead magnet 11082025 33 minutes ago" at bounding box center [156, 99] width 181 height 19
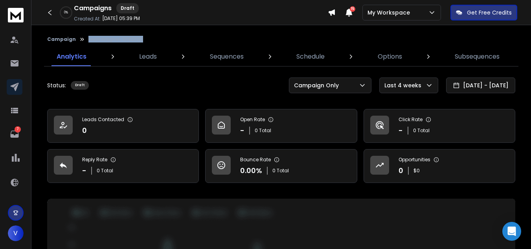
drag, startPoint x: 146, startPoint y: 43, endPoint x: 86, endPoint y: 40, distance: 60.1
click at [86, 40] on div "Campaign Lead magnet 11082025" at bounding box center [281, 39] width 474 height 13
copy p "Lead magnet 11082025"
click at [62, 40] on button "Campaign" at bounding box center [61, 39] width 29 height 6
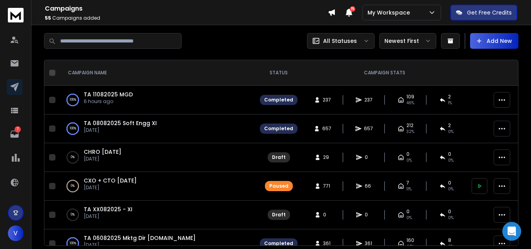
scroll to position [53, 0]
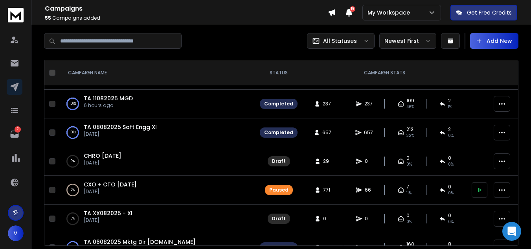
click at [134, 185] on span "CXO + CTO [DATE]" at bounding box center [110, 184] width 53 height 8
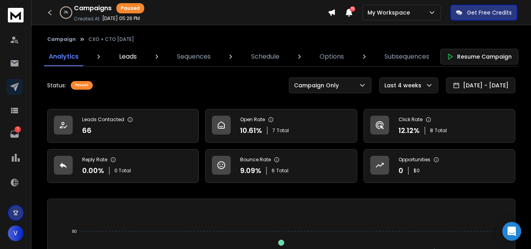
click at [134, 58] on p "Leads" at bounding box center [128, 56] width 18 height 9
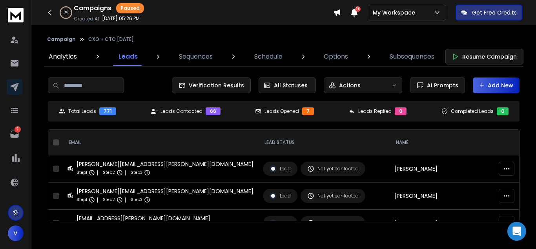
click at [64, 59] on p "Analytics" at bounding box center [63, 56] width 28 height 9
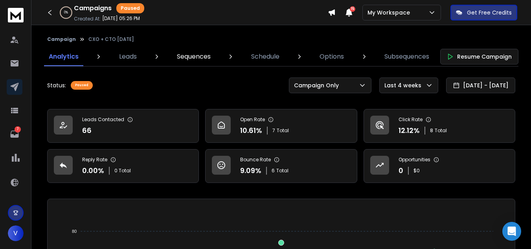
click at [204, 58] on p "Sequences" at bounding box center [194, 56] width 34 height 9
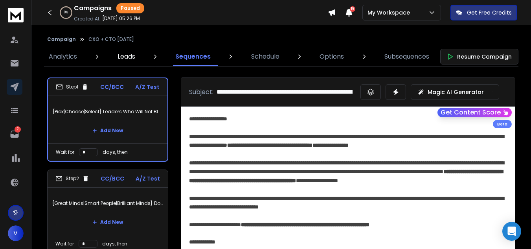
click at [130, 57] on p "Leads" at bounding box center [126, 56] width 18 height 9
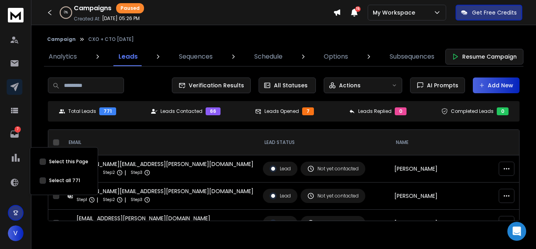
click at [55, 143] on button "Select this Page" at bounding box center [56, 142] width 6 height 6
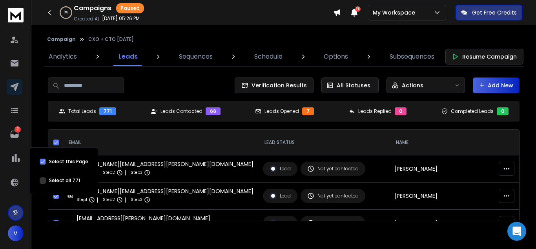
click at [44, 181] on button "Select this Page" at bounding box center [43, 180] width 6 height 6
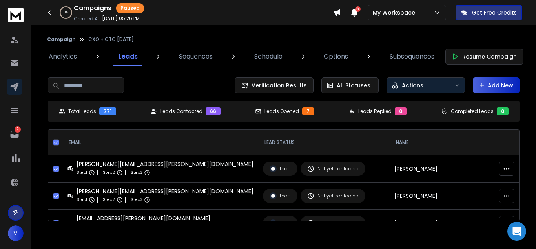
click at [423, 80] on button "Actions" at bounding box center [426, 85] width 79 height 16
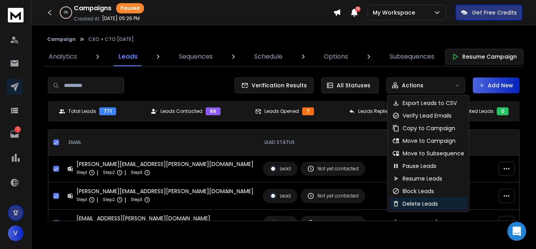
click at [421, 206] on p "Delete Leads" at bounding box center [420, 203] width 35 height 8
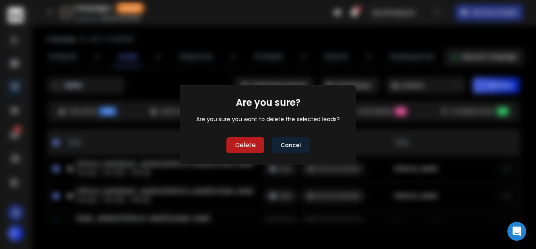
click at [245, 147] on button "Delete" at bounding box center [246, 145] width 38 height 16
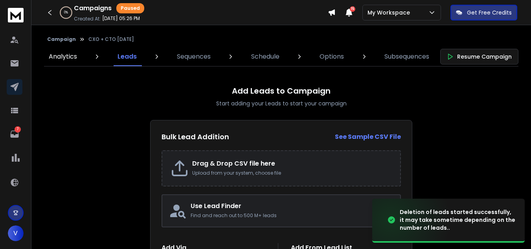
click at [66, 54] on p "Analytics" at bounding box center [63, 56] width 28 height 9
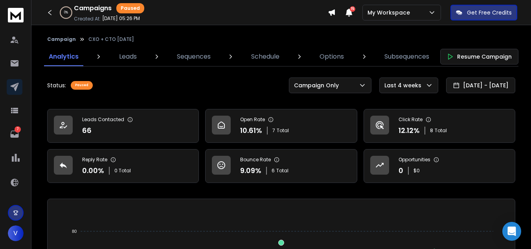
click at [64, 40] on button "Campaign" at bounding box center [61, 39] width 29 height 6
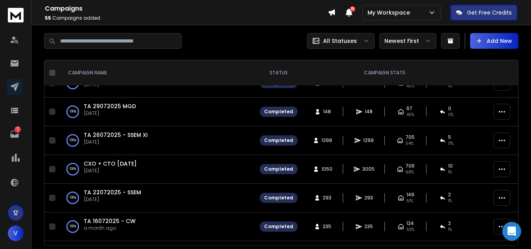
scroll to position [278, 0]
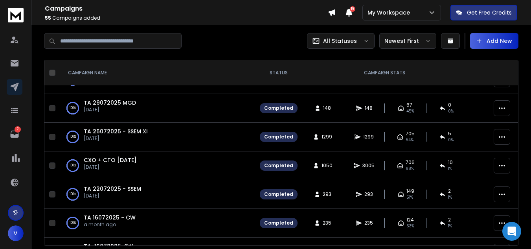
click at [123, 159] on span "CXO + CTO [DATE]" at bounding box center [110, 160] width 53 height 8
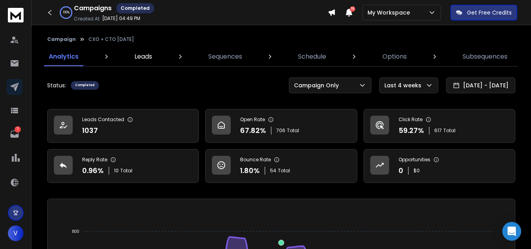
click at [144, 57] on p "Leads" at bounding box center [143, 56] width 18 height 9
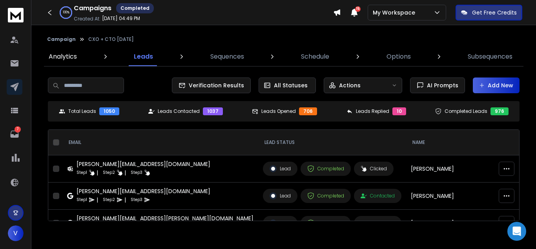
click at [80, 56] on link "Analytics" at bounding box center [63, 56] width 38 height 19
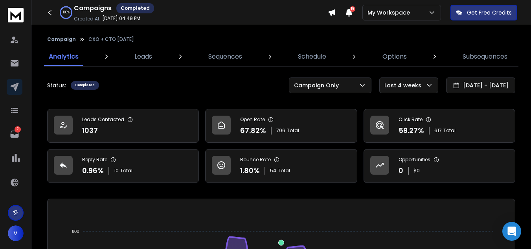
click at [62, 40] on button "Campaign" at bounding box center [61, 39] width 29 height 6
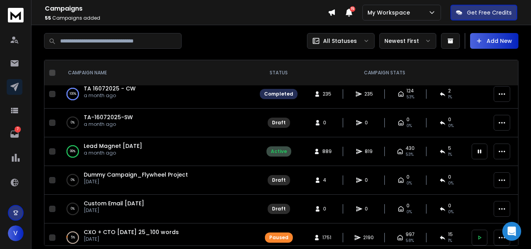
scroll to position [404, 0]
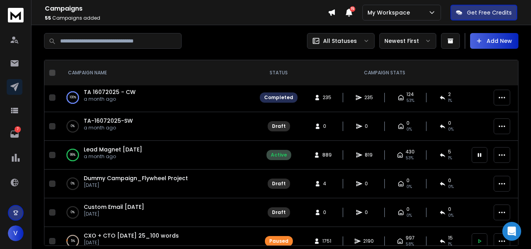
click at [124, 147] on span "Lead Magnet [DATE]" at bounding box center [113, 149] width 59 height 8
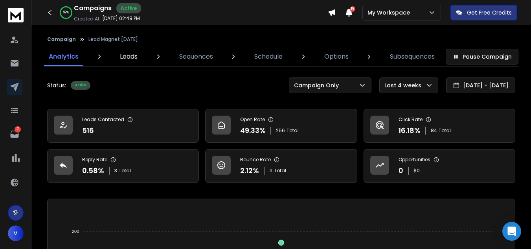
click at [129, 57] on p "Leads" at bounding box center [129, 56] width 18 height 9
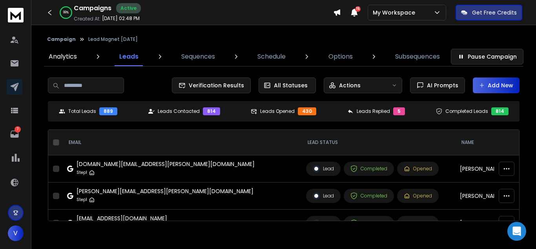
click at [64, 58] on p "Analytics" at bounding box center [63, 56] width 28 height 9
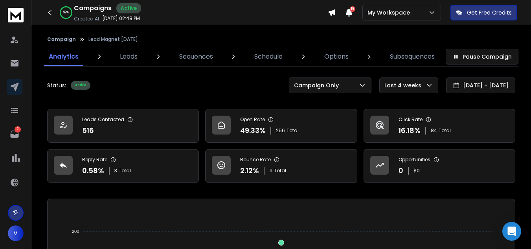
click at [58, 38] on button "Campaign" at bounding box center [61, 39] width 29 height 6
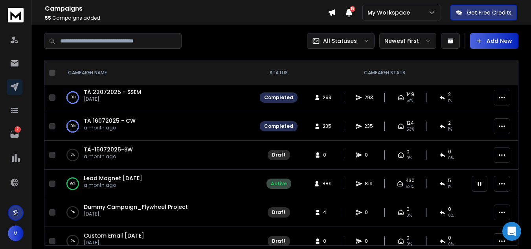
scroll to position [382, 0]
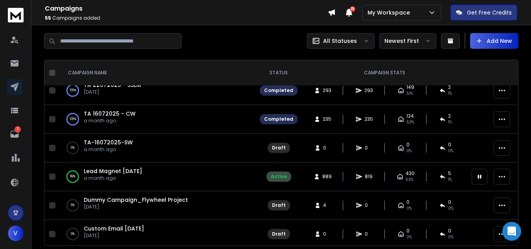
click at [116, 170] on span "Lead Magnet [DATE]" at bounding box center [113, 171] width 59 height 8
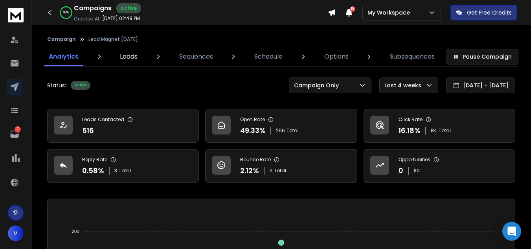
click at [129, 55] on p "Leads" at bounding box center [129, 56] width 18 height 9
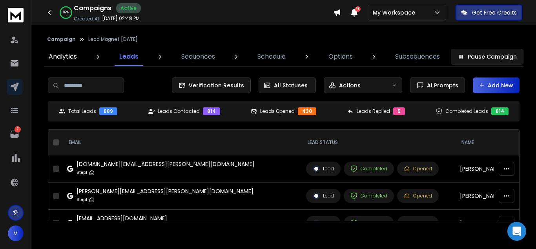
click at [69, 57] on p "Analytics" at bounding box center [63, 56] width 28 height 9
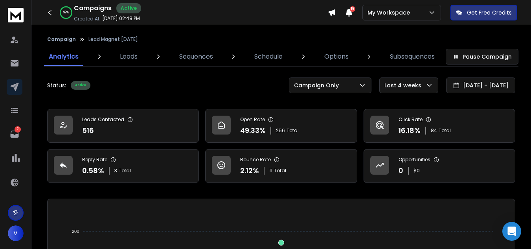
click at [60, 41] on button "Campaign" at bounding box center [61, 39] width 29 height 6
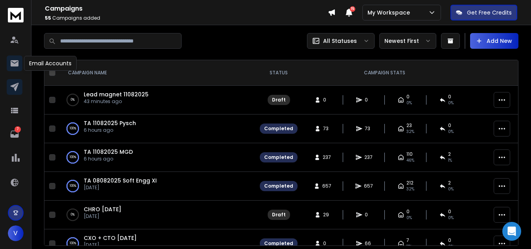
click at [13, 62] on icon at bounding box center [14, 63] width 9 height 9
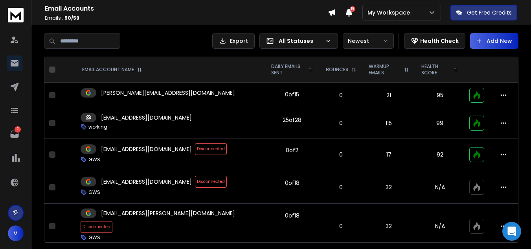
click at [322, 39] on p "All Statuses" at bounding box center [299, 41] width 43 height 8
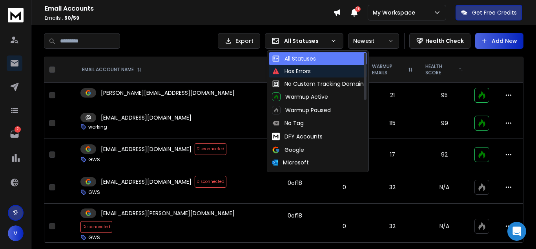
click at [302, 73] on div "Has Errors" at bounding box center [291, 71] width 39 height 8
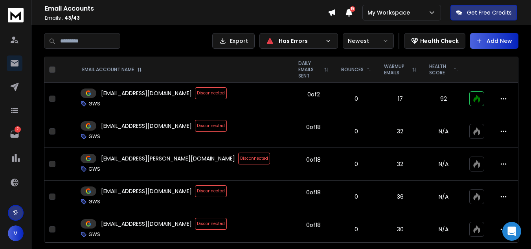
click at [318, 42] on p "Has Errors" at bounding box center [299, 41] width 43 height 8
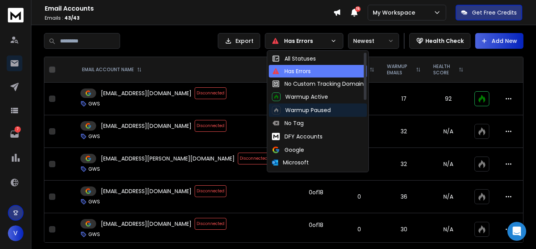
click at [315, 108] on div "Warmup Paused" at bounding box center [301, 110] width 59 height 9
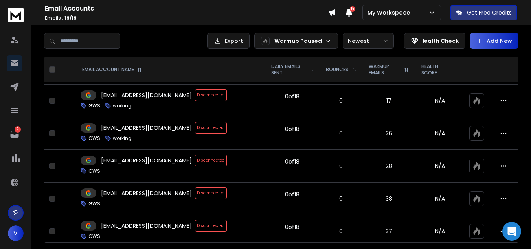
scroll to position [168, 0]
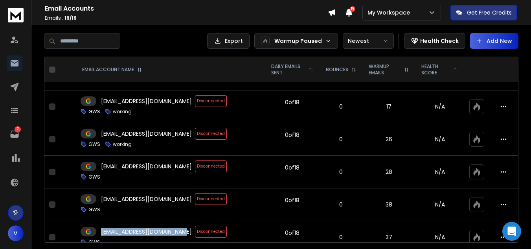
drag, startPoint x: 184, startPoint y: 220, endPoint x: 102, endPoint y: 217, distance: 82.1
click at [102, 225] on div "aditya.malik@myvmatrix.com Disconnected" at bounding box center [170, 231] width 179 height 12
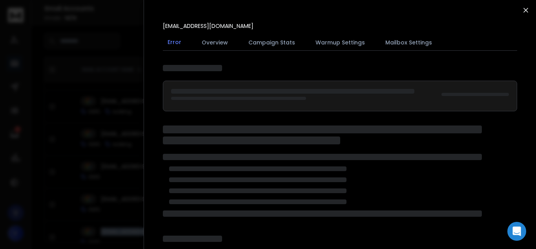
click at [524, 11] on icon "button" at bounding box center [526, 10] width 4 height 4
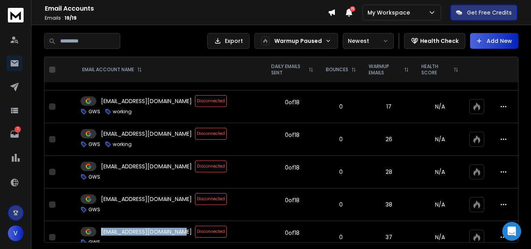
copy p "aditya.malik@myvmatrix.com"
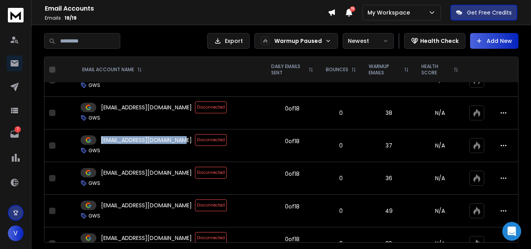
scroll to position [261, 0]
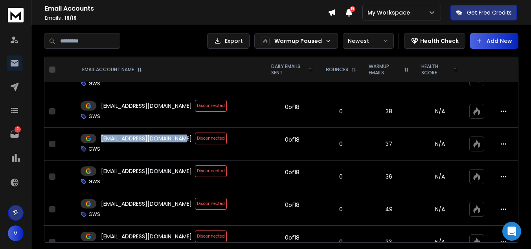
drag, startPoint x: 195, startPoint y: 226, endPoint x: 102, endPoint y: 223, distance: 92.3
click at [102, 230] on div "aditya.malik@govaluematrix.com Disconnected" at bounding box center [170, 236] width 179 height 12
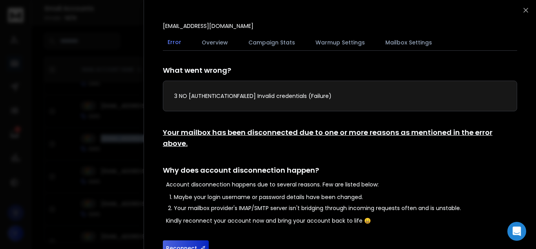
drag, startPoint x: 262, startPoint y: 27, endPoint x: 163, endPoint y: 26, distance: 99.4
copy p "aditya.malik@govaluematrix.com"
click at [522, 7] on icon "button" at bounding box center [526, 10] width 8 height 8
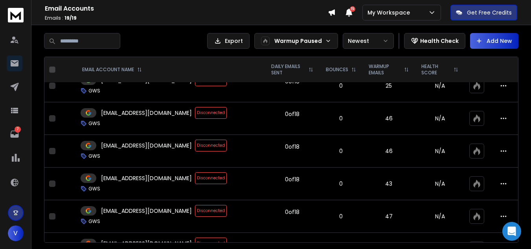
scroll to position [454, 0]
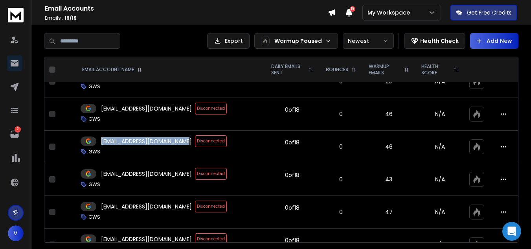
drag, startPoint x: 184, startPoint y: 130, endPoint x: 102, endPoint y: 129, distance: 82.1
click at [102, 135] on div "aditya.malik@getvmatrix.com Disconnected" at bounding box center [170, 141] width 179 height 12
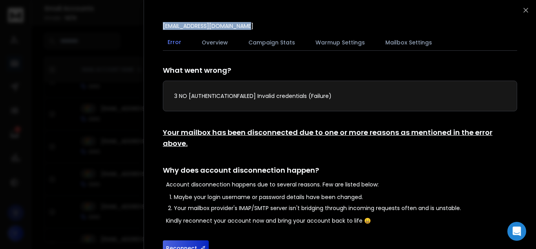
drag, startPoint x: 218, startPoint y: 29, endPoint x: 163, endPoint y: 29, distance: 54.6
click at [163, 29] on div "aditya.malik@getvmatrix.com" at bounding box center [340, 26] width 355 height 8
copy p "aditya.malik@getvmatrix.com"
click at [527, 8] on icon "button" at bounding box center [526, 10] width 8 height 8
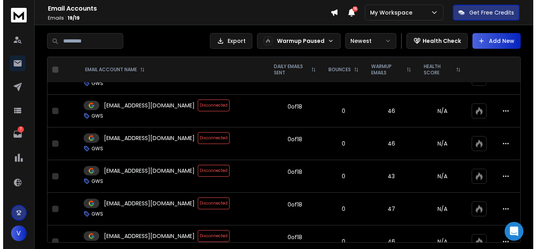
scroll to position [466, 0]
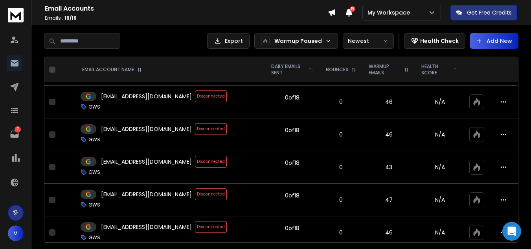
click at [152, 92] on p "aditya.m@getvmatrix.com" at bounding box center [146, 96] width 91 height 8
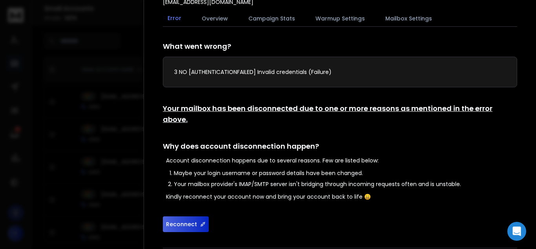
scroll to position [40, 0]
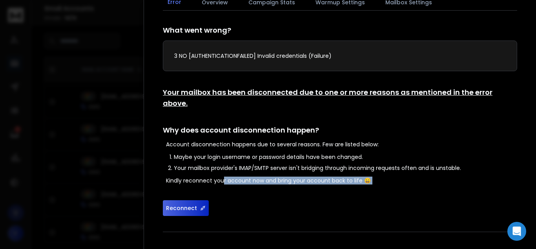
drag, startPoint x: 223, startPoint y: 176, endPoint x: 144, endPoint y: 190, distance: 80.4
click at [144, 190] on div "Multi Select Table Sheet aditya.m@getvmatrix.com Error Overview Campaign Stats …" at bounding box center [340, 124] width 393 height 249
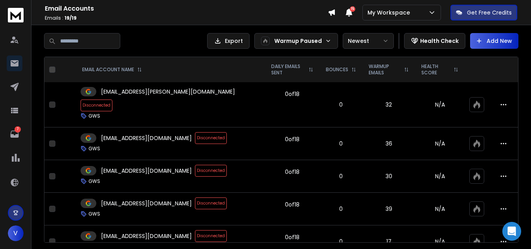
scroll to position [0, 0]
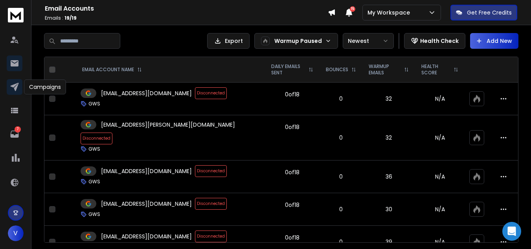
click at [15, 85] on icon at bounding box center [14, 86] width 8 height 8
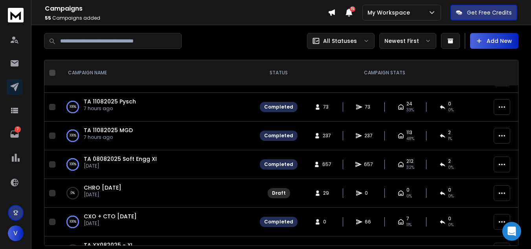
scroll to position [25, 0]
